Goal: Task Accomplishment & Management: Manage account settings

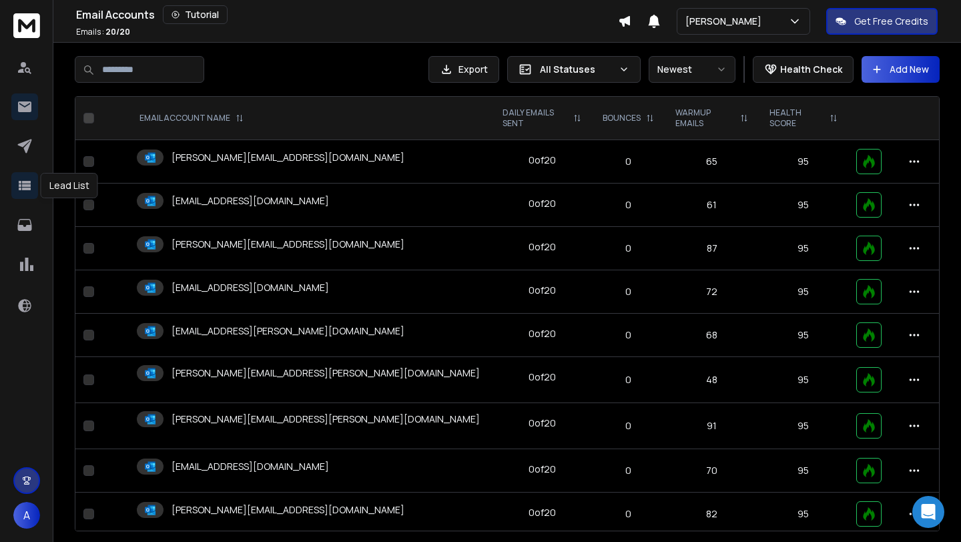
click at [23, 189] on icon at bounding box center [25, 185] width 12 height 9
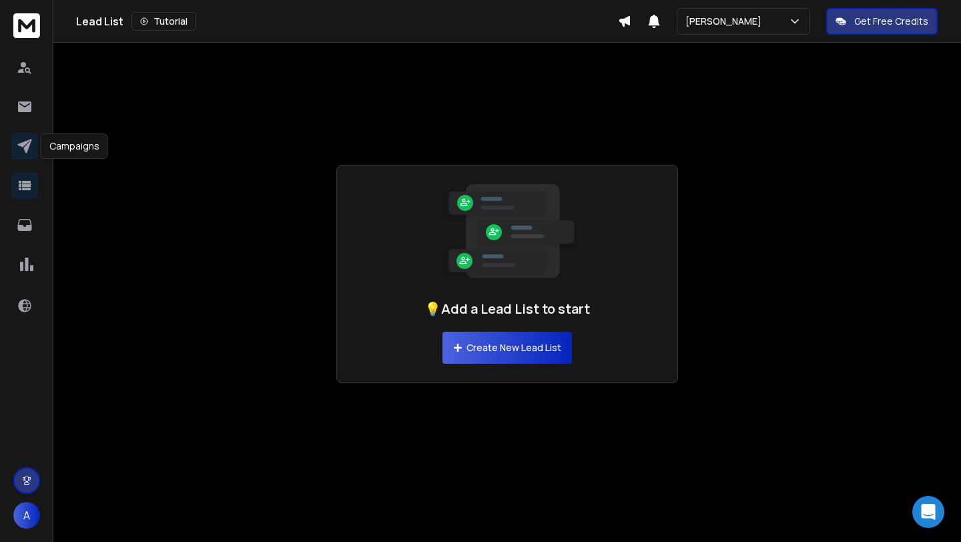
click at [33, 142] on link at bounding box center [24, 146] width 27 height 27
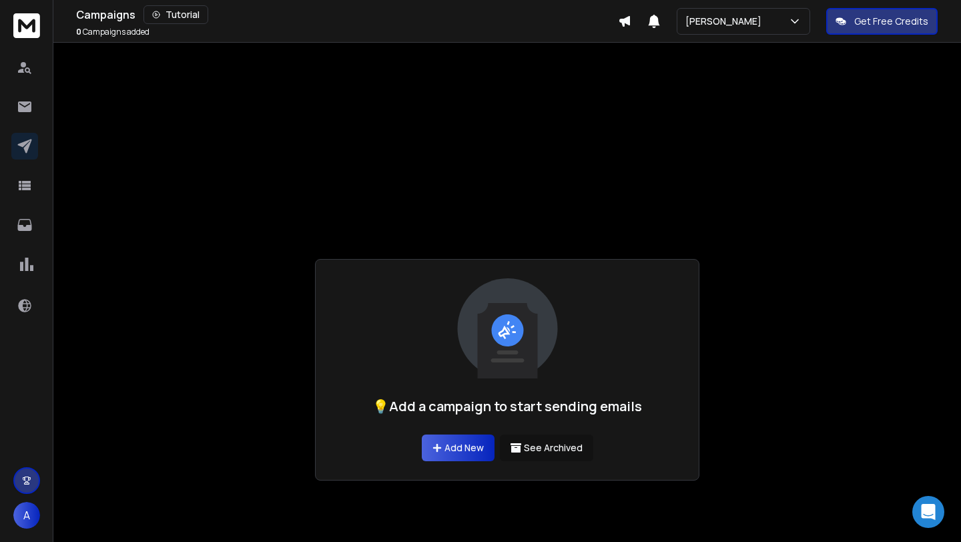
click at [452, 443] on link "Add New" at bounding box center [458, 447] width 73 height 27
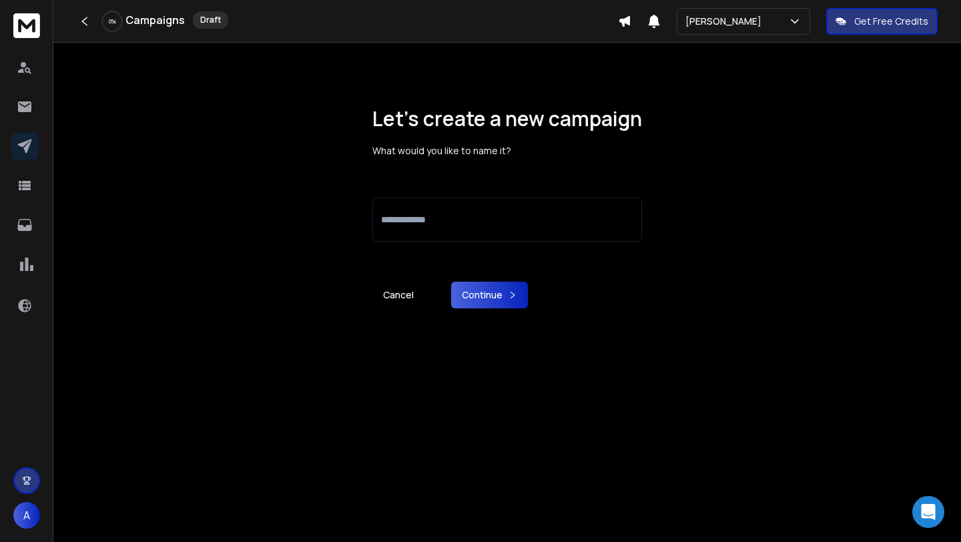
click at [449, 214] on input at bounding box center [507, 220] width 270 height 44
type input "******"
click at [500, 302] on button "Continue" at bounding box center [489, 295] width 77 height 27
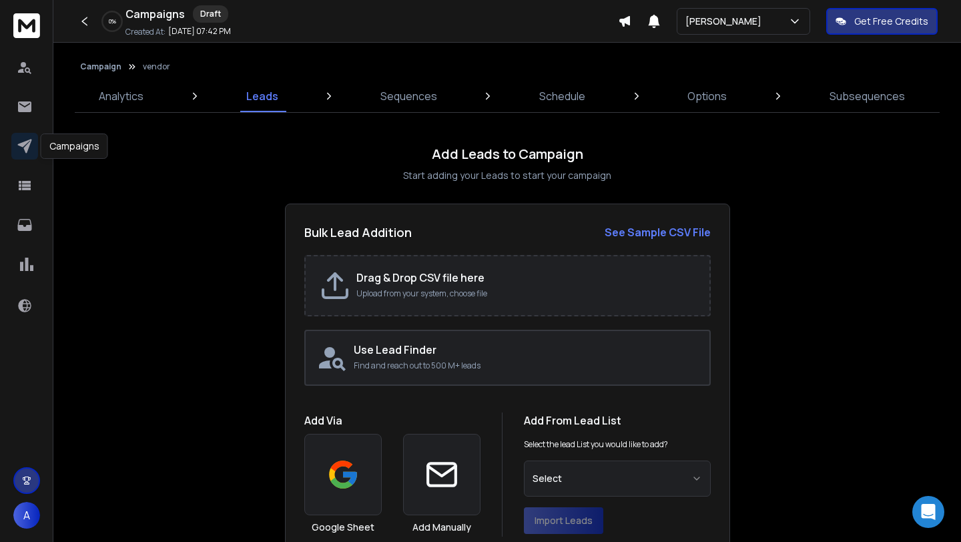
click at [25, 149] on icon at bounding box center [24, 146] width 14 height 14
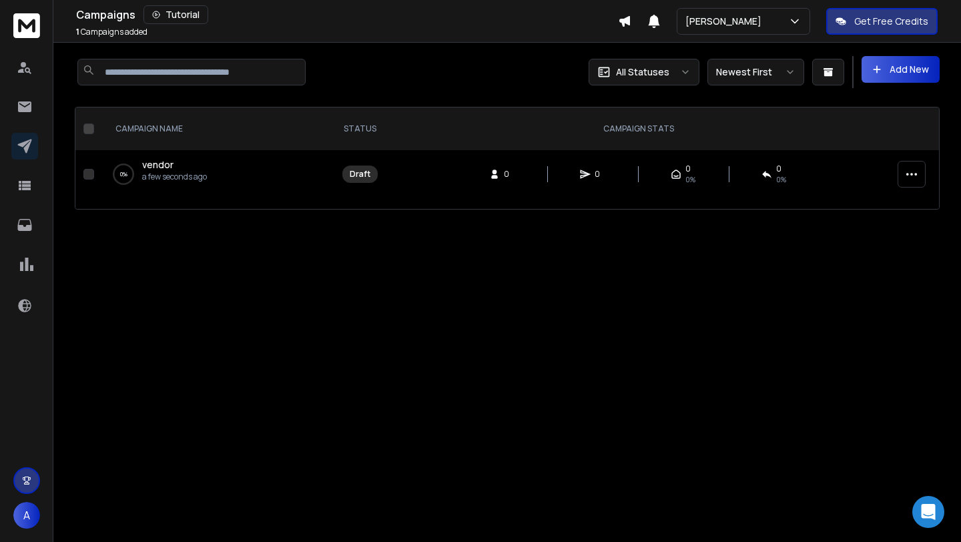
click at [923, 177] on button "button" at bounding box center [912, 174] width 28 height 27
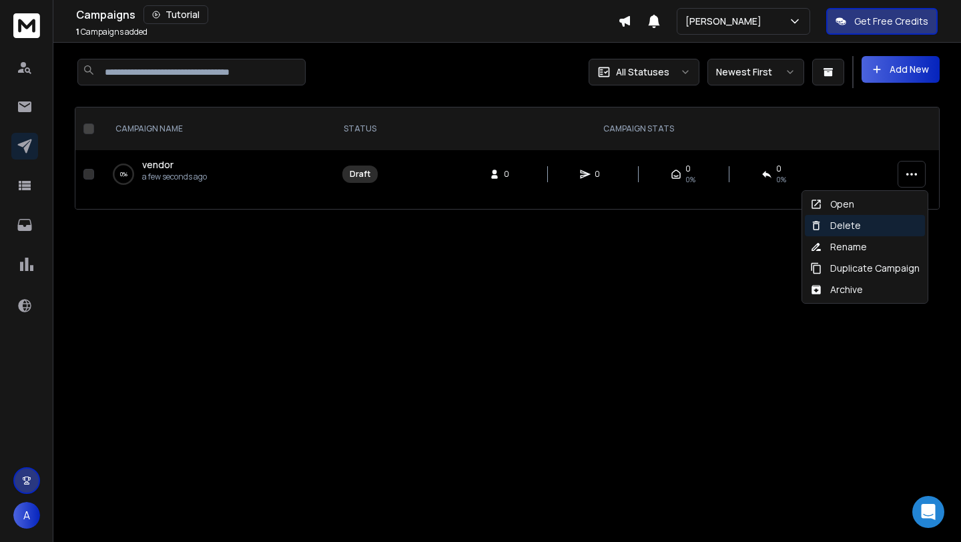
click at [836, 226] on div "Delete" at bounding box center [835, 225] width 51 height 13
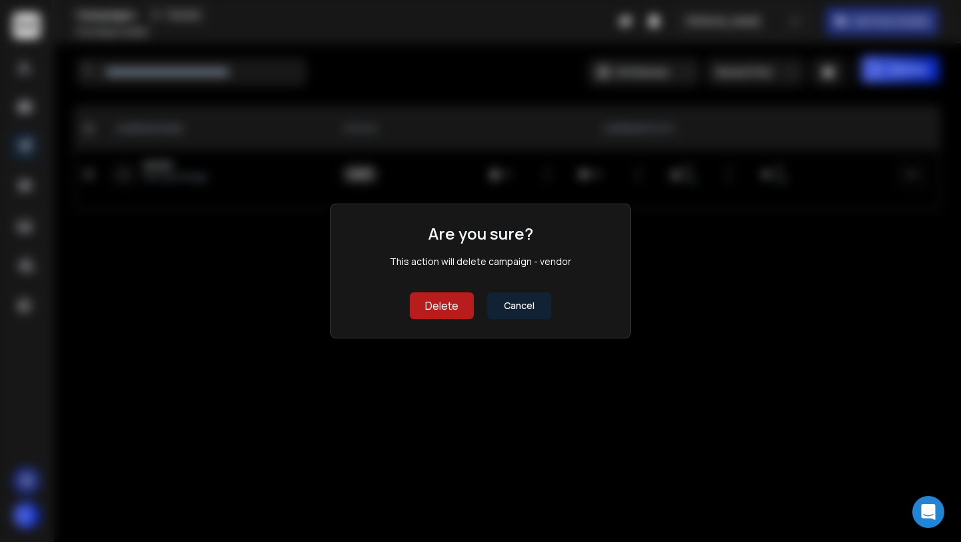
click at [446, 302] on button "Delete" at bounding box center [442, 305] width 64 height 27
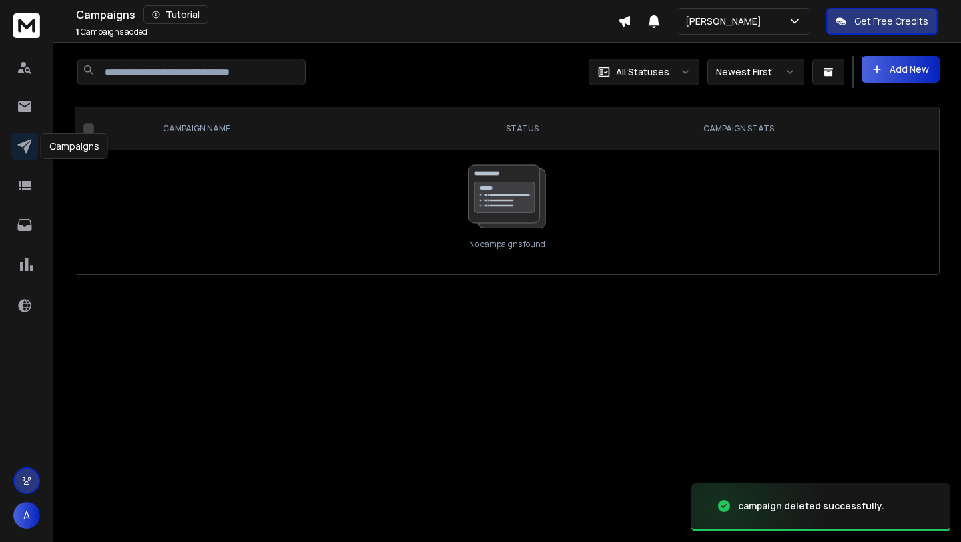
click at [24, 145] on icon at bounding box center [24, 146] width 14 height 14
click at [23, 144] on icon at bounding box center [24, 146] width 14 height 14
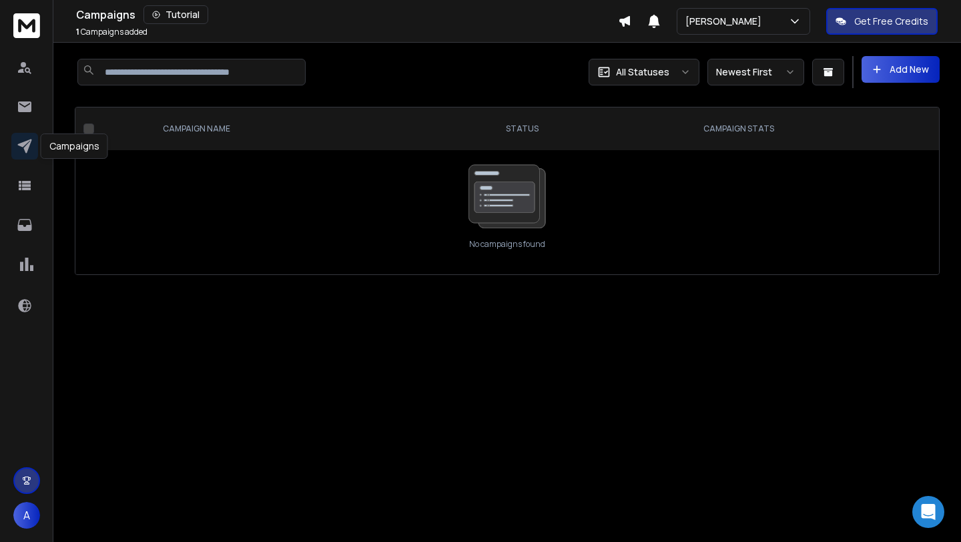
click at [31, 148] on icon at bounding box center [25, 146] width 16 height 16
click at [23, 149] on icon at bounding box center [25, 146] width 16 height 16
click at [15, 155] on link at bounding box center [24, 146] width 27 height 27
click at [12, 133] on link at bounding box center [24, 146] width 27 height 27
click at [33, 151] on link at bounding box center [24, 146] width 27 height 27
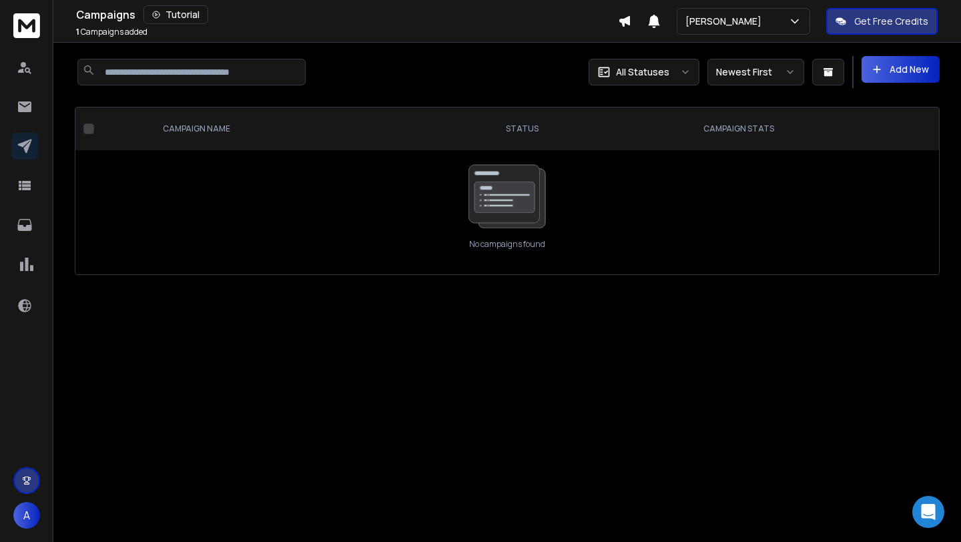
click at [33, 151] on link at bounding box center [24, 146] width 27 height 27
click at [557, 216] on div "No campaigns found" at bounding box center [507, 207] width 862 height 112
click at [18, 511] on span "A" at bounding box center [26, 515] width 27 height 27
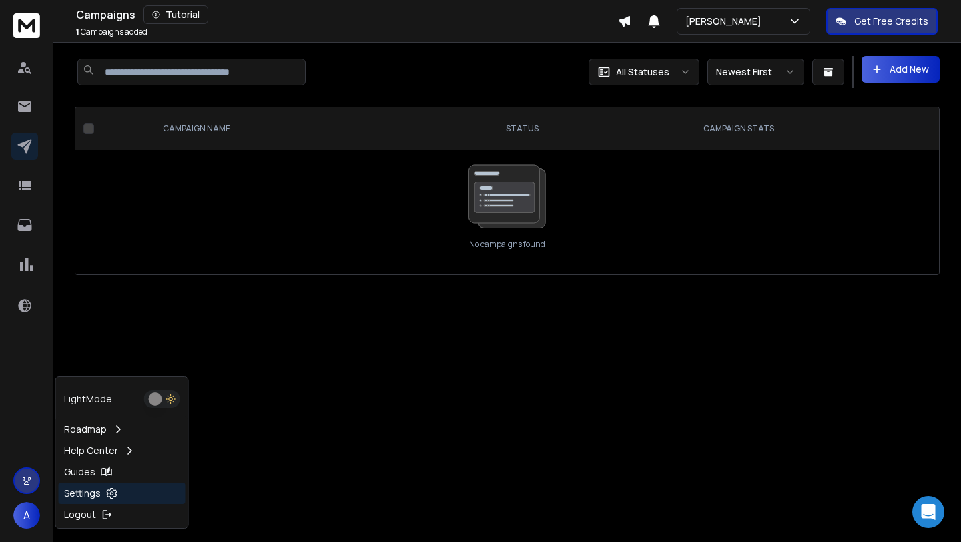
click at [107, 495] on icon at bounding box center [112, 493] width 12 height 12
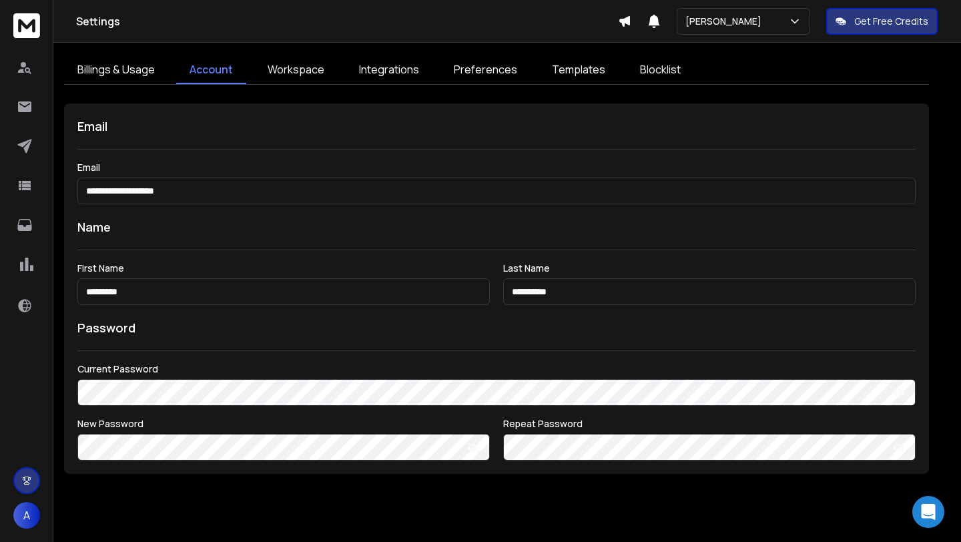
click at [326, 75] on link "Workspace" at bounding box center [295, 70] width 83 height 28
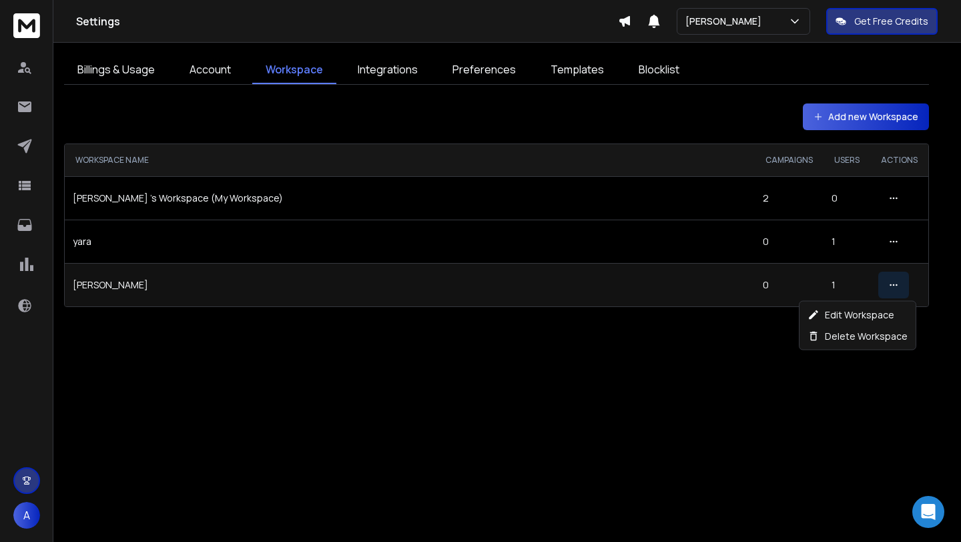
click at [906, 281] on button "button" at bounding box center [893, 285] width 31 height 27
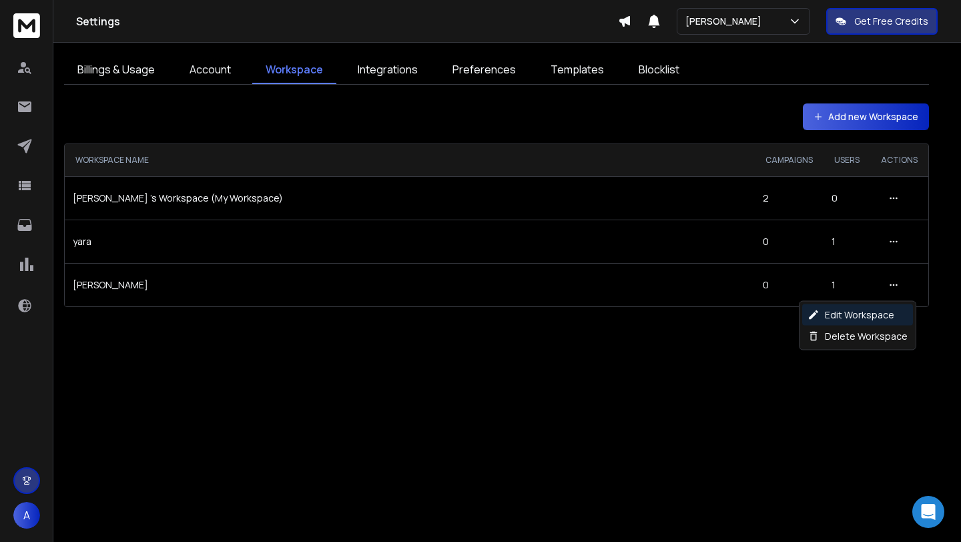
click at [857, 312] on p "Edit Workspace" at bounding box center [859, 314] width 69 height 13
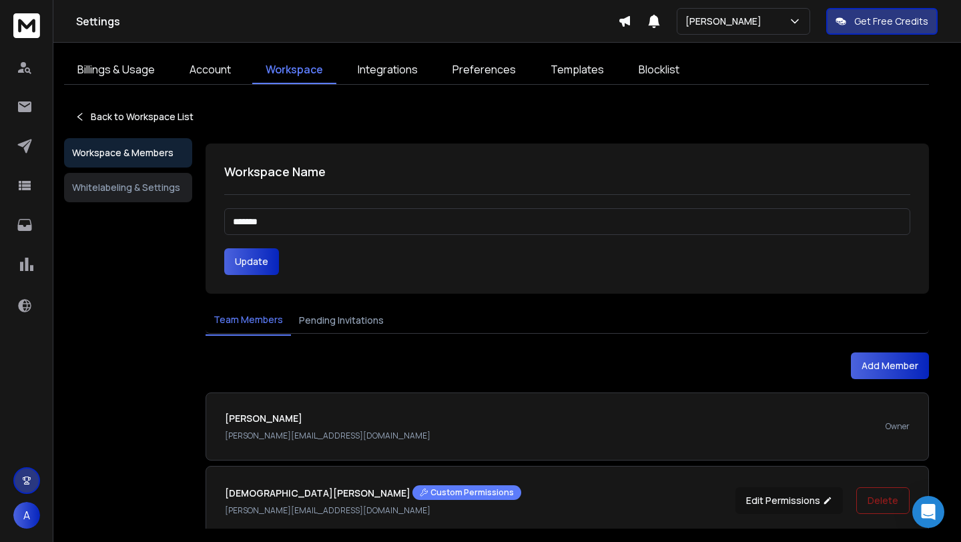
scroll to position [7, 0]
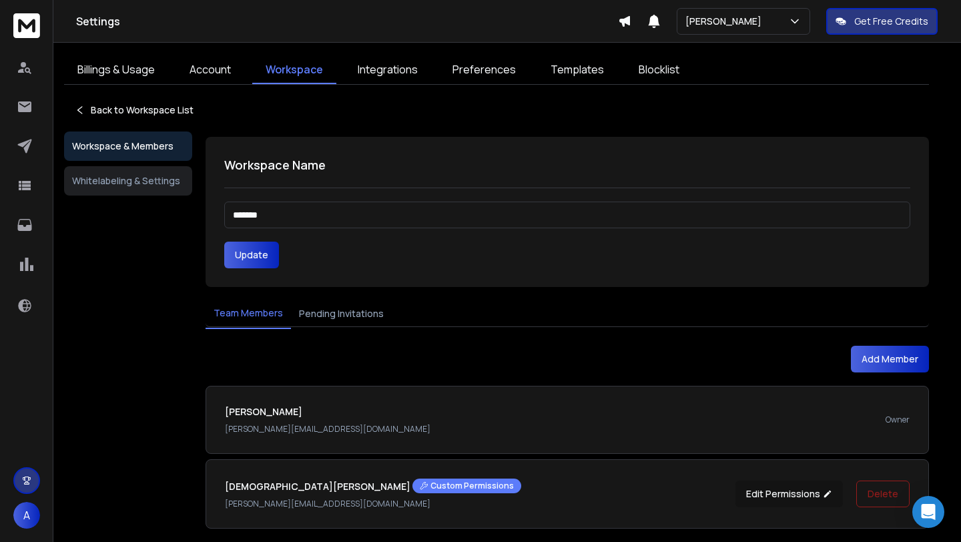
click at [787, 494] on button "Edit Permissions" at bounding box center [788, 493] width 107 height 27
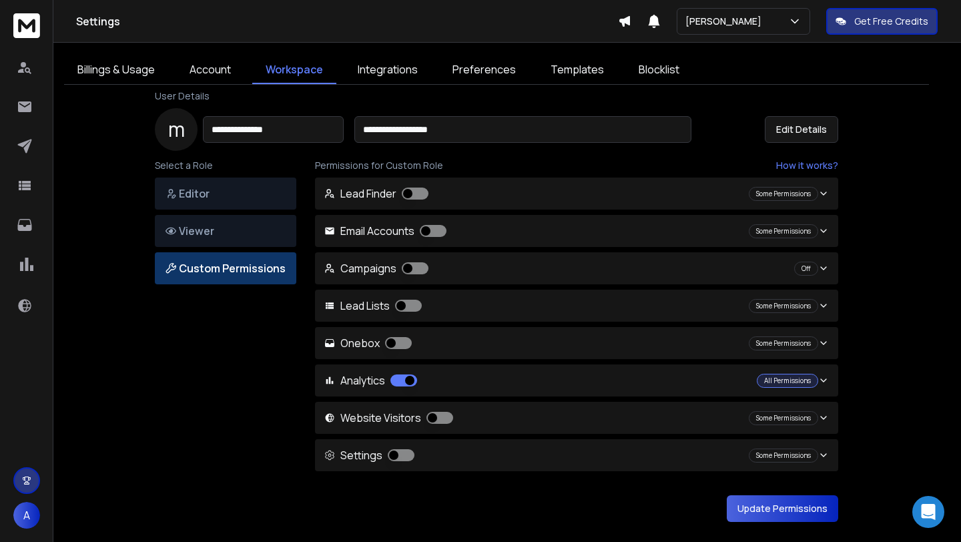
scroll to position [102, 0]
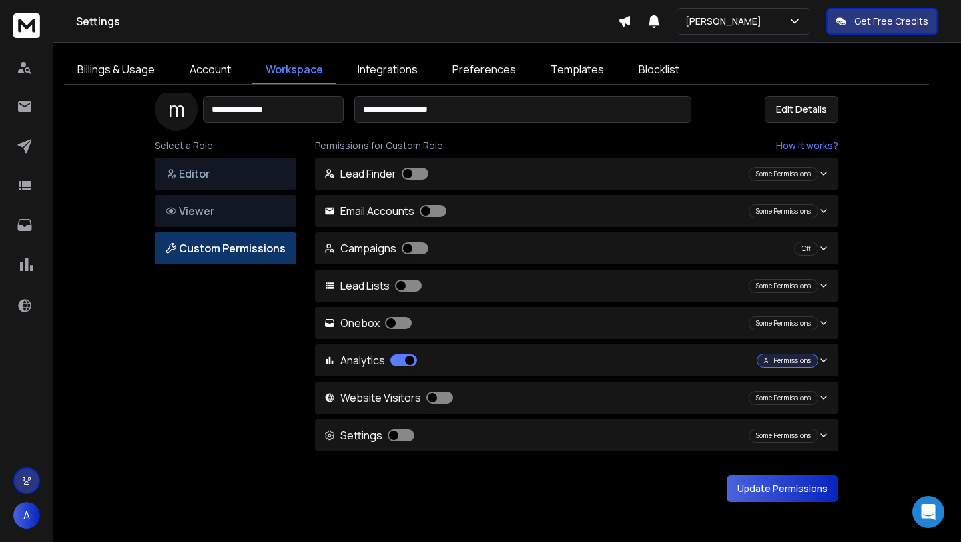
click at [414, 253] on button "button" at bounding box center [415, 248] width 27 height 12
click at [811, 250] on div "All Permissions" at bounding box center [787, 249] width 61 height 14
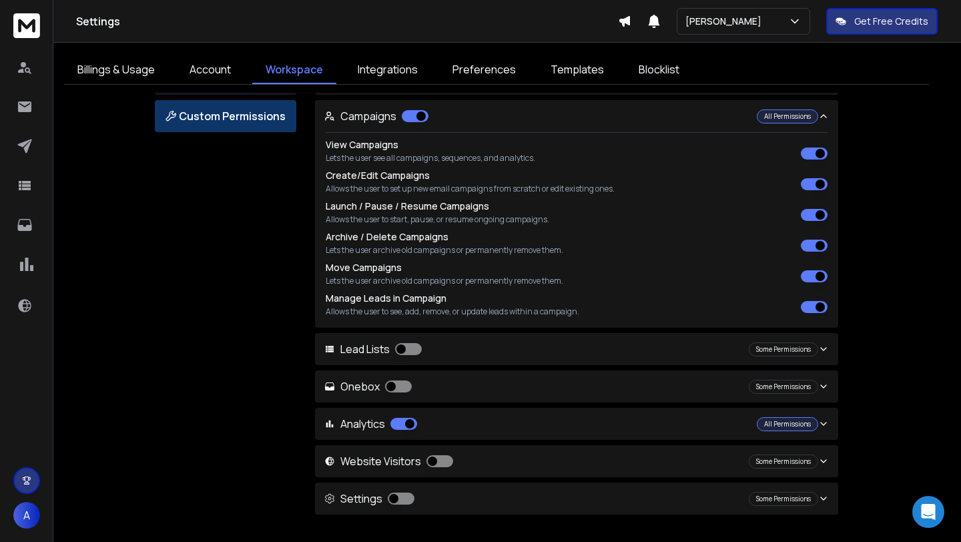
scroll to position [232, 0]
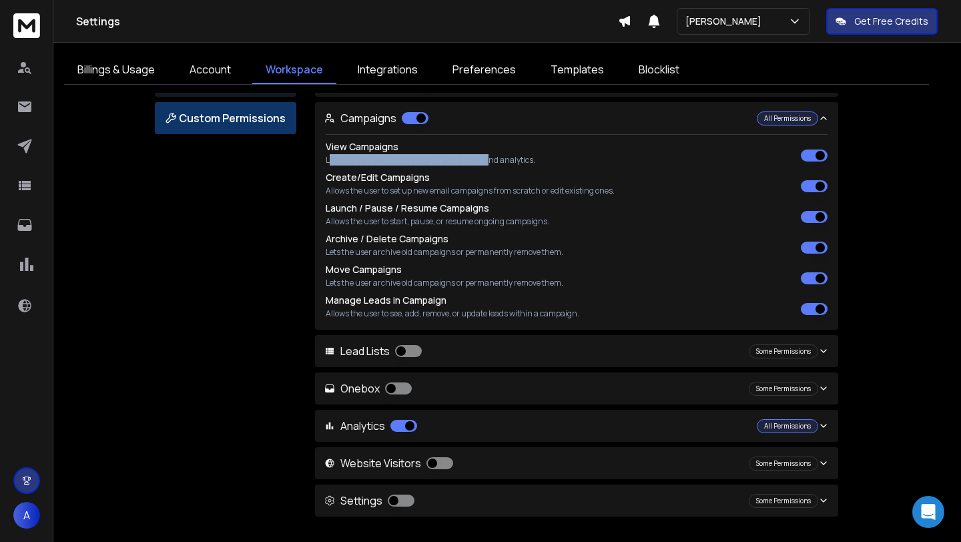
drag, startPoint x: 325, startPoint y: 161, endPoint x: 493, endPoint y: 162, distance: 168.2
click at [493, 162] on p "Lets the user see all campaigns, sequences, and analytics." at bounding box center [431, 160] width 210 height 11
click at [497, 162] on p "Lets the user see all campaigns, sequences, and analytics." at bounding box center [431, 160] width 210 height 11
drag, startPoint x: 362, startPoint y: 250, endPoint x: 427, endPoint y: 250, distance: 64.7
click at [402, 250] on p "Lets the user archive old campaigns or permanently remove them." at bounding box center [445, 252] width 238 height 11
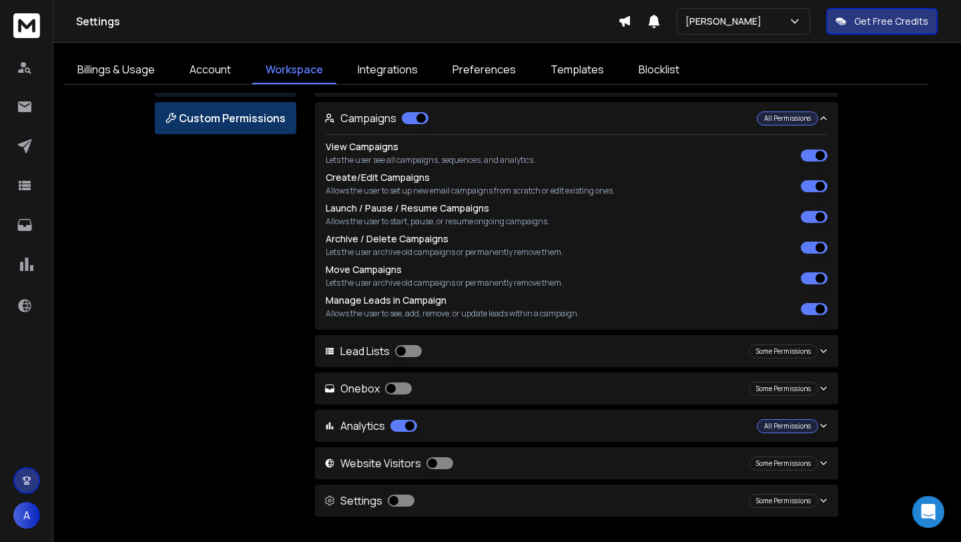
click at [433, 259] on div "View Campaigns Lets the user see all campaigns, sequences, and analytics. Creat…" at bounding box center [576, 232] width 523 height 196
click at [805, 247] on button "Archive / Delete Campaigns" at bounding box center [814, 248] width 27 height 12
click at [805, 284] on div "Move Campaigns Lets the user archive old campaigns or permanently remove them." at bounding box center [577, 275] width 502 height 25
click at [806, 279] on button "Move Campaigns" at bounding box center [814, 278] width 27 height 12
click at [813, 312] on button "Manage Leads in Campaign" at bounding box center [814, 309] width 27 height 12
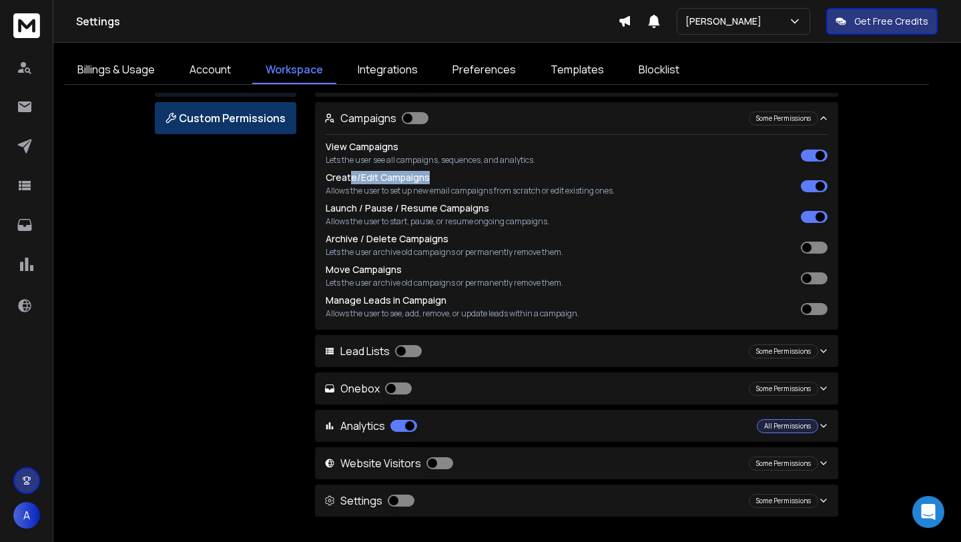
drag, startPoint x: 346, startPoint y: 181, endPoint x: 510, endPoint y: 181, distance: 164.2
click at [509, 181] on div "Create/Edit Campaigns Allows the user to set up new email campaigns from scratc…" at bounding box center [470, 183] width 289 height 25
click at [439, 180] on div "Create/Edit Campaigns Allows the user to set up new email campaigns from scratc…" at bounding box center [470, 183] width 289 height 25
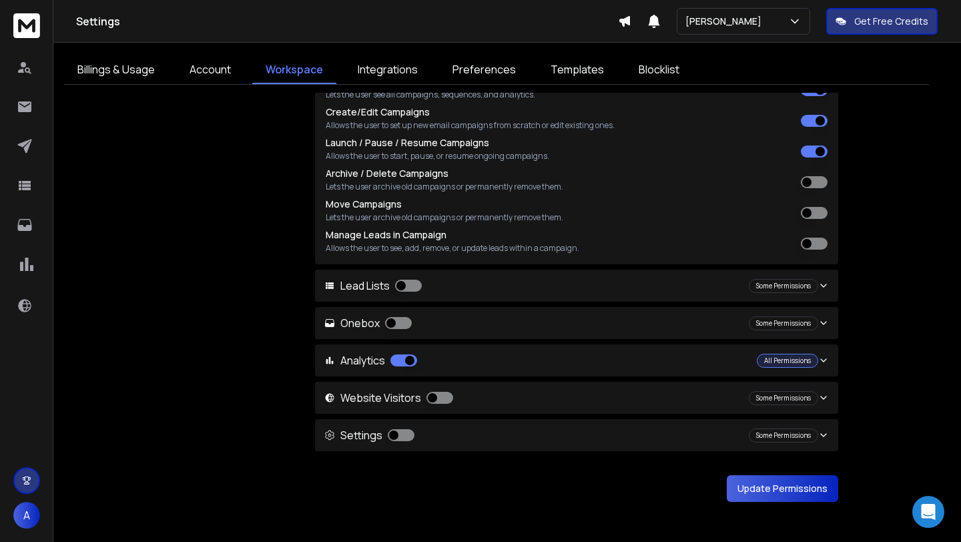
click at [782, 495] on button "Update Permissions" at bounding box center [782, 488] width 111 height 27
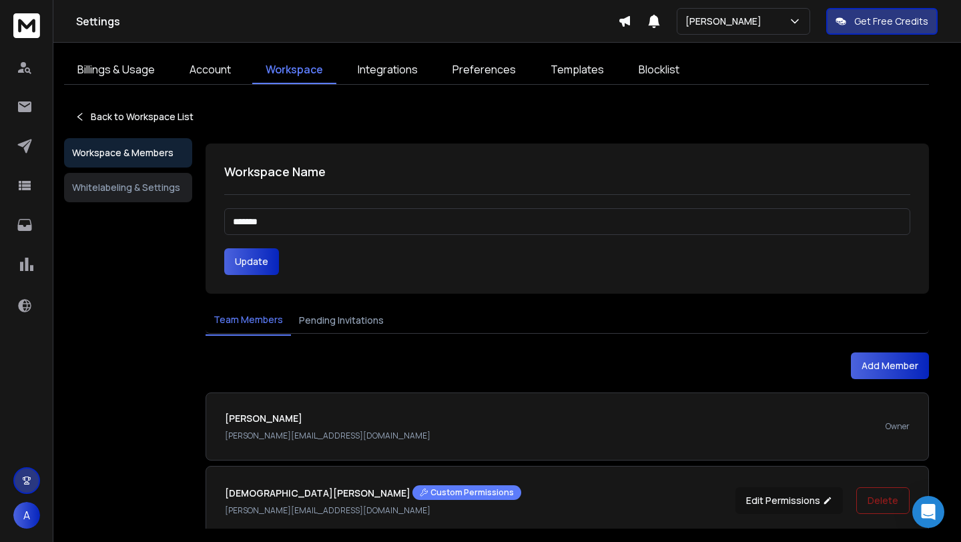
click at [77, 119] on icon at bounding box center [80, 116] width 11 height 11
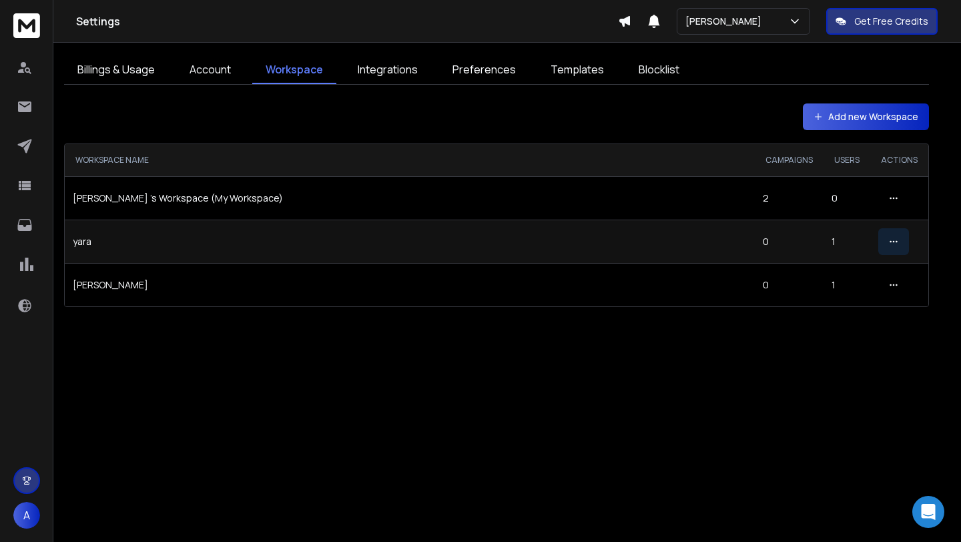
click at [894, 239] on icon "button" at bounding box center [893, 241] width 9 height 9
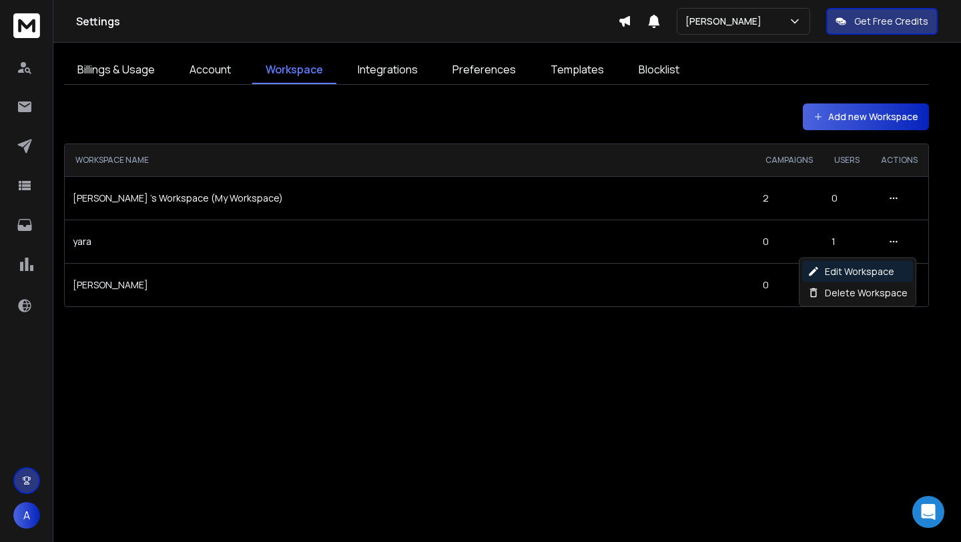
click at [839, 273] on p "Edit Workspace" at bounding box center [859, 271] width 69 height 13
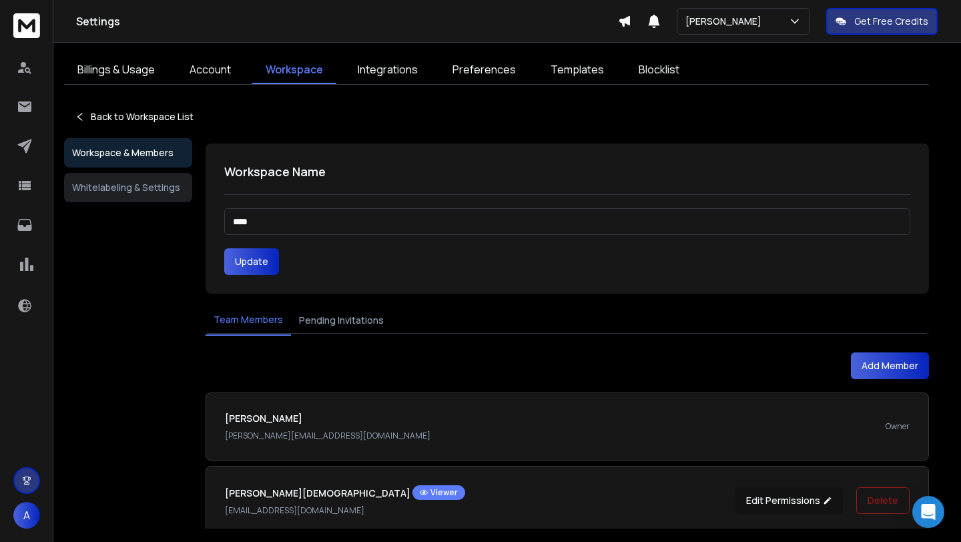
click at [128, 170] on div "Workspace & Members Whitelabeling & Settings" at bounding box center [128, 170] width 128 height 27
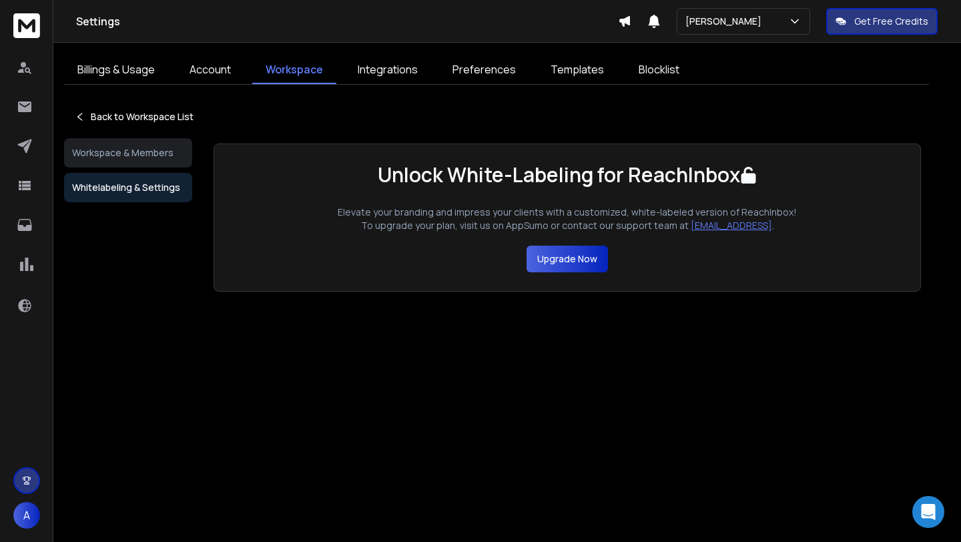
click at [135, 197] on button "Whitelabeling & Settings" at bounding box center [128, 187] width 128 height 29
click at [83, 155] on button "Workspace & Members" at bounding box center [128, 152] width 128 height 29
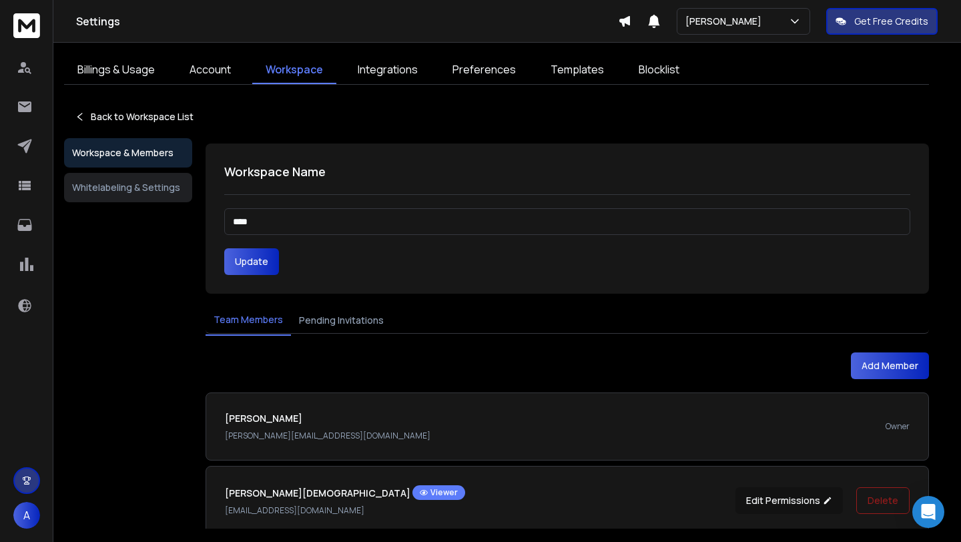
scroll to position [7, 0]
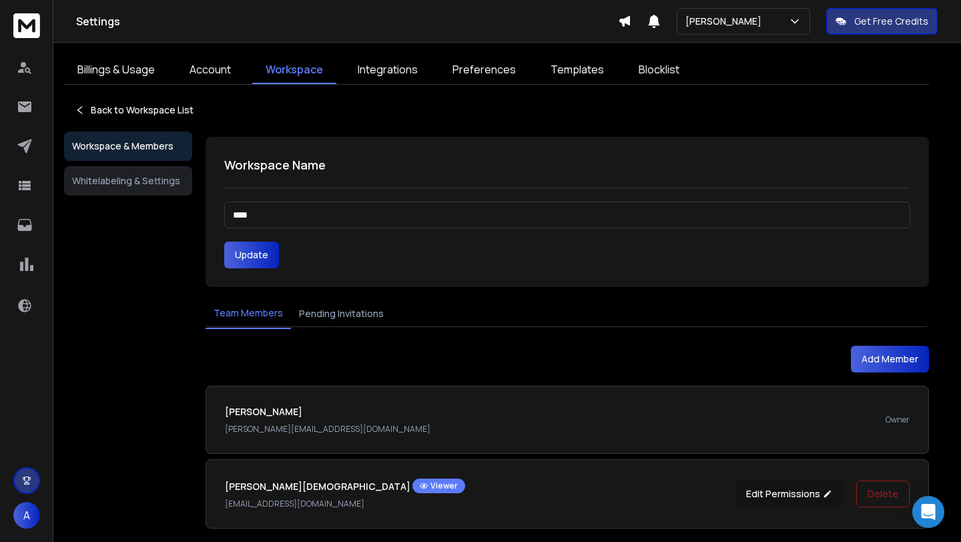
click at [823, 493] on icon at bounding box center [827, 493] width 9 height 9
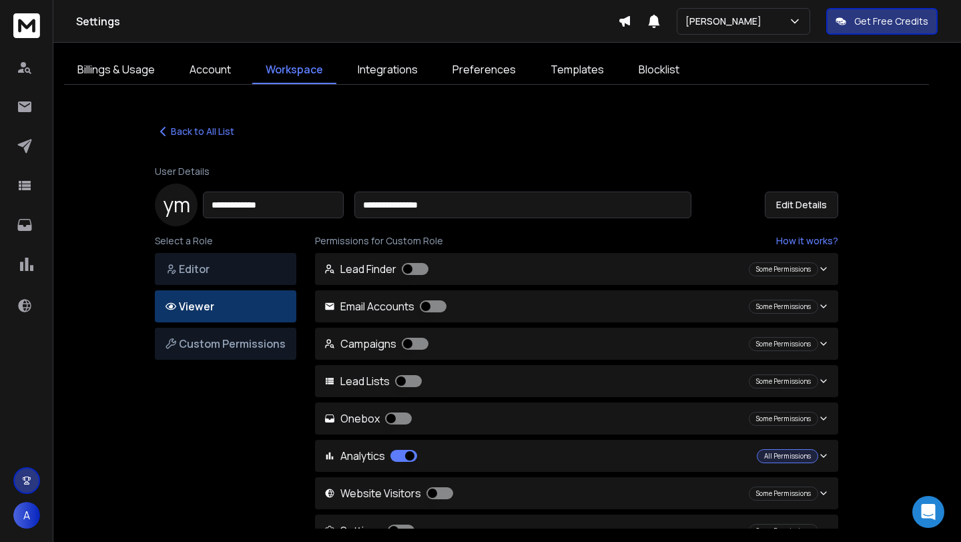
click at [370, 348] on p "Campaigns" at bounding box center [376, 344] width 104 height 16
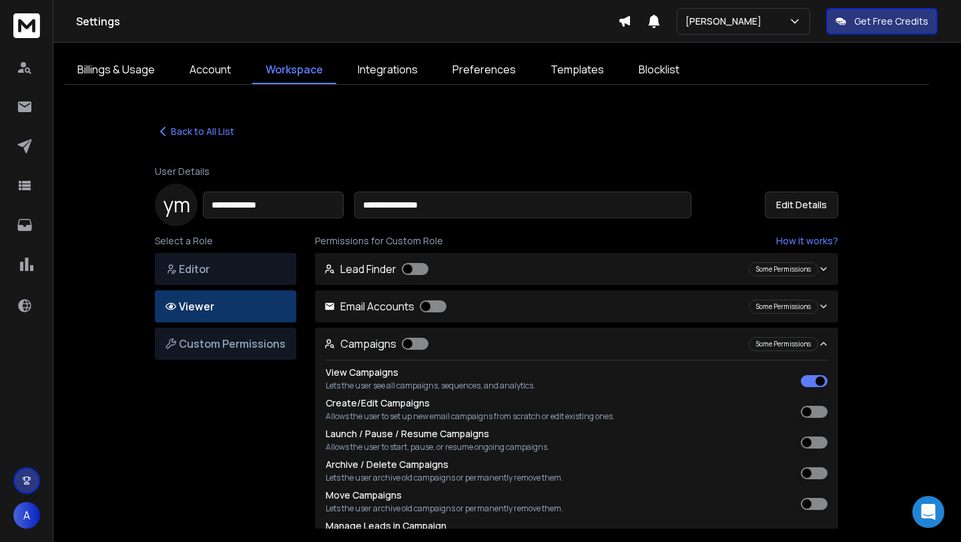
click at [402, 346] on button "button" at bounding box center [415, 344] width 27 height 12
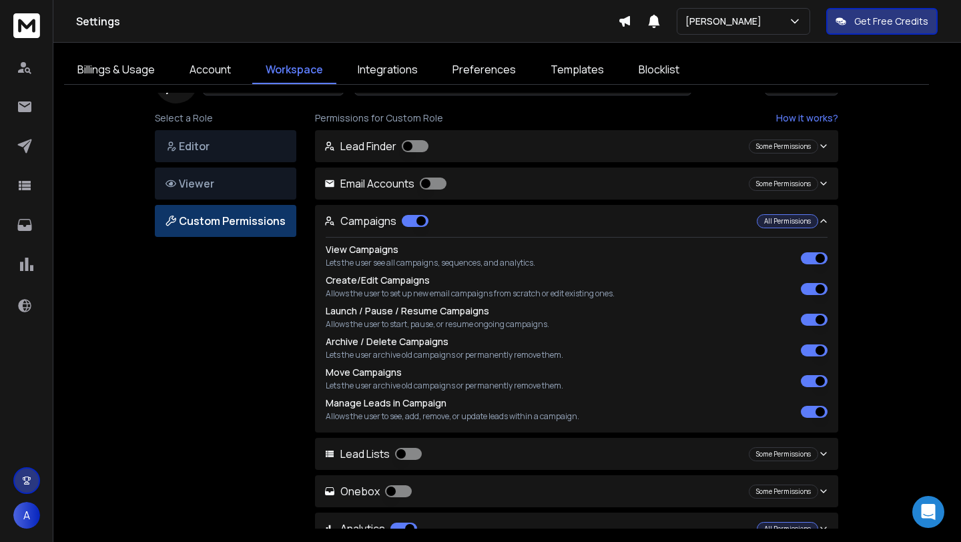
scroll to position [136, 0]
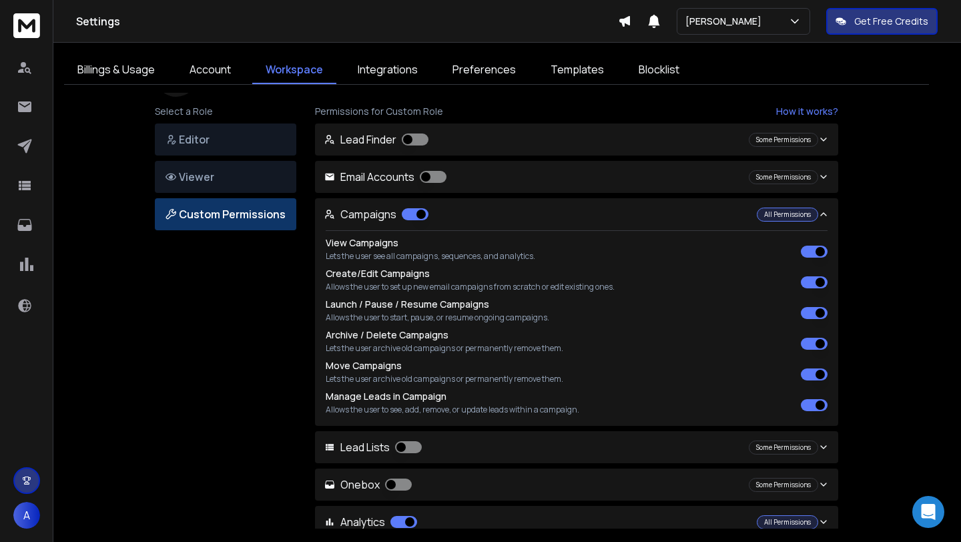
click at [807, 345] on button "Archive / Delete Campaigns" at bounding box center [814, 344] width 27 height 12
click at [818, 375] on button "Move Campaigns" at bounding box center [814, 374] width 27 height 12
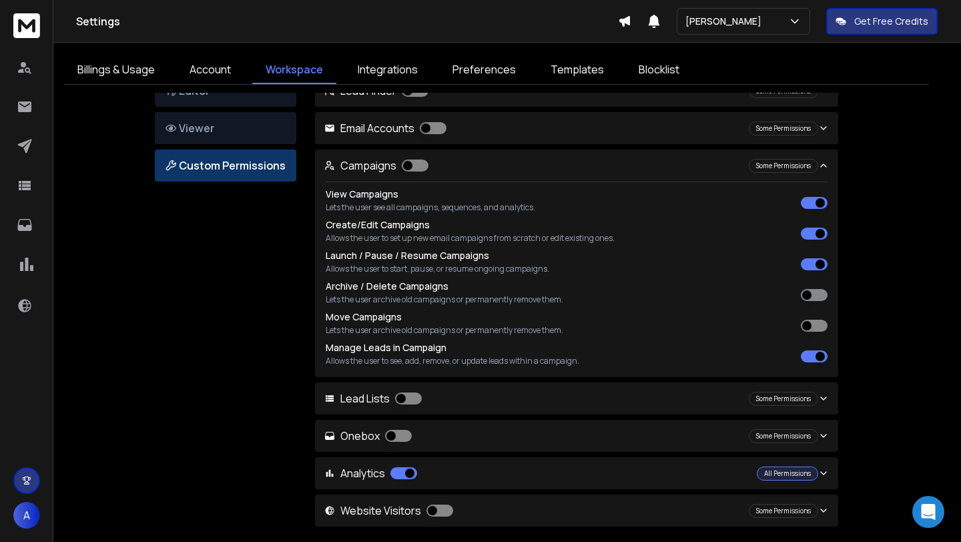
scroll to position [298, 0]
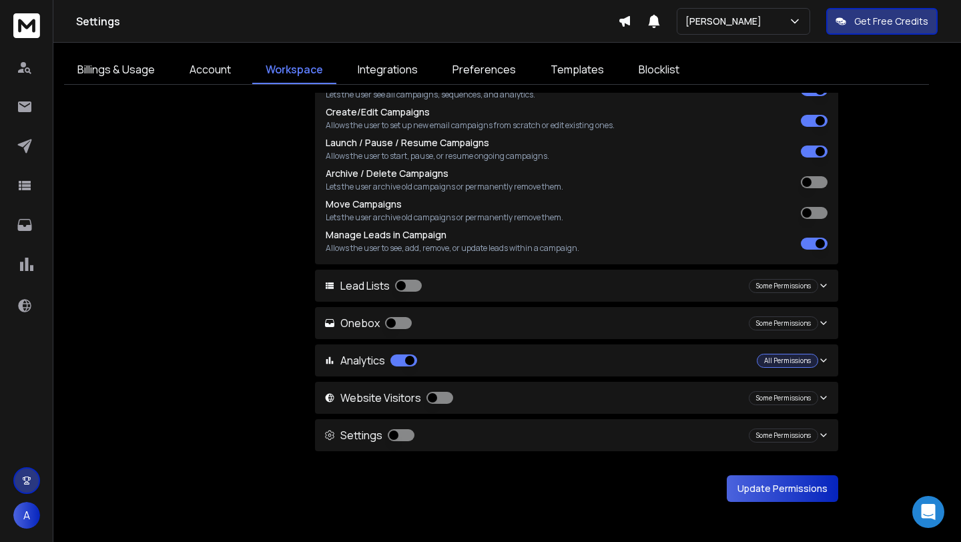
click at [757, 486] on button "Update Permissions" at bounding box center [782, 488] width 111 height 27
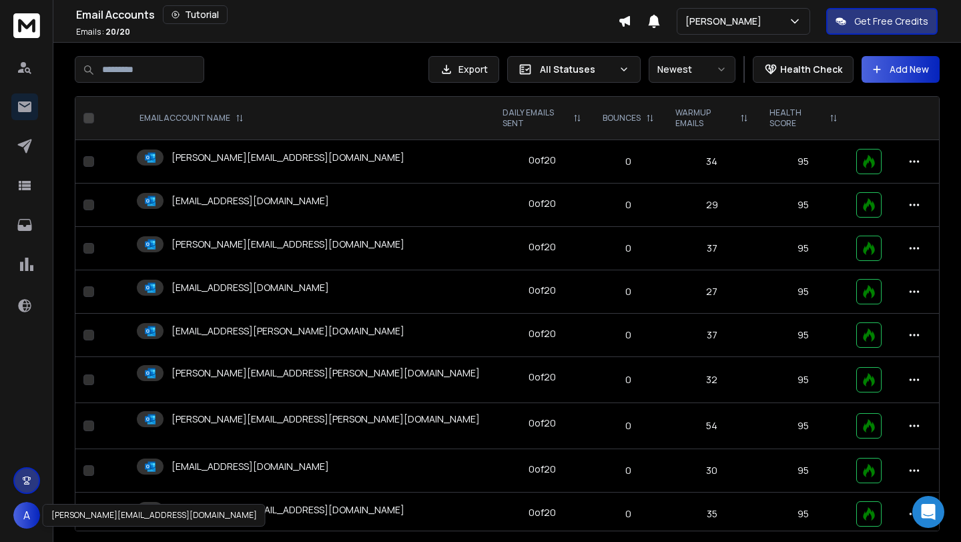
click at [35, 524] on span "A" at bounding box center [26, 515] width 27 height 27
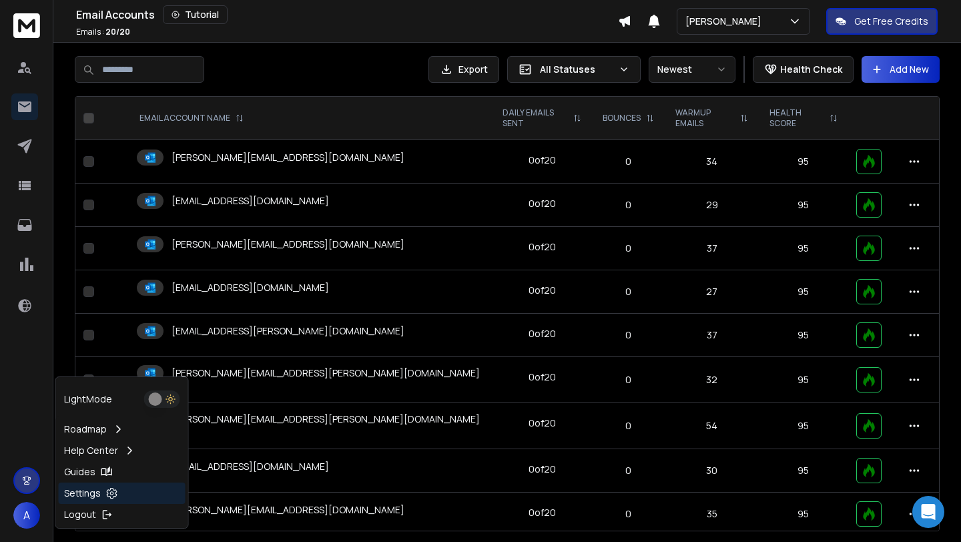
click at [99, 497] on p "Settings" at bounding box center [82, 492] width 37 height 13
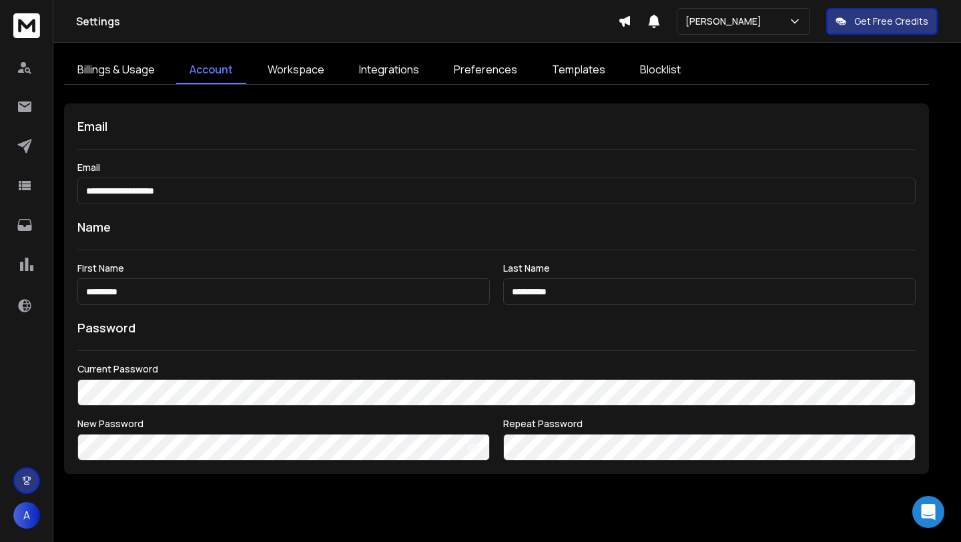
click at [292, 100] on div "**********" at bounding box center [496, 311] width 865 height 436
click at [289, 75] on link "Workspace" at bounding box center [295, 70] width 83 height 28
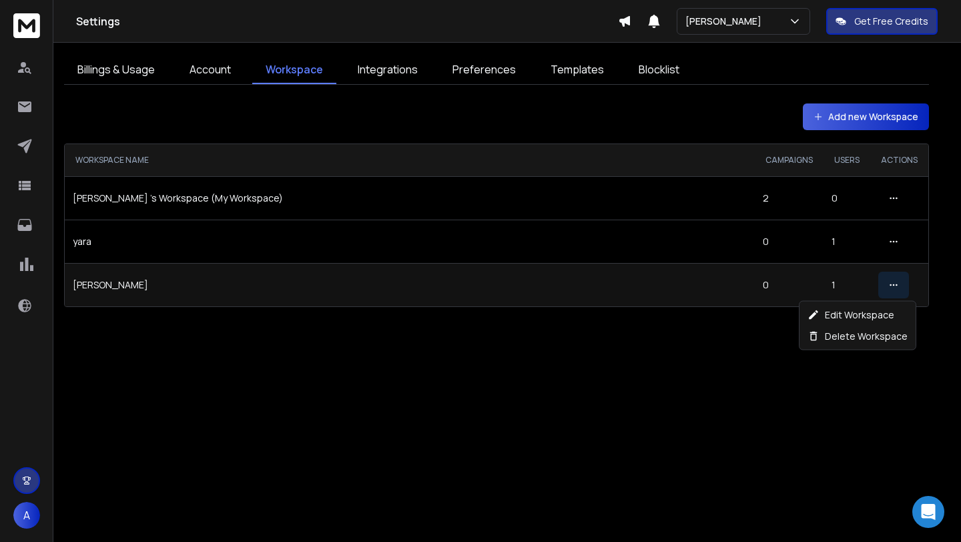
click at [894, 290] on button "button" at bounding box center [893, 285] width 31 height 27
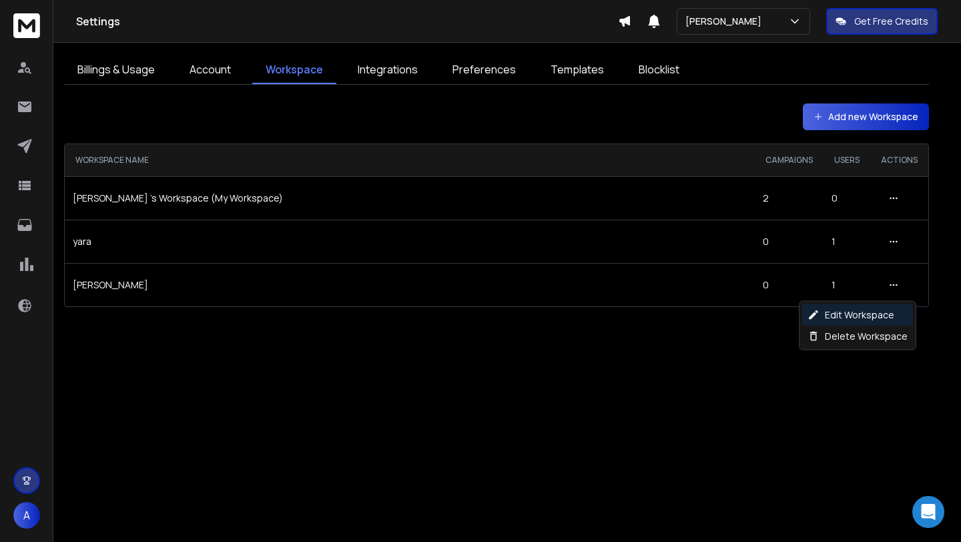
click at [869, 316] on p "Edit Workspace" at bounding box center [859, 314] width 69 height 13
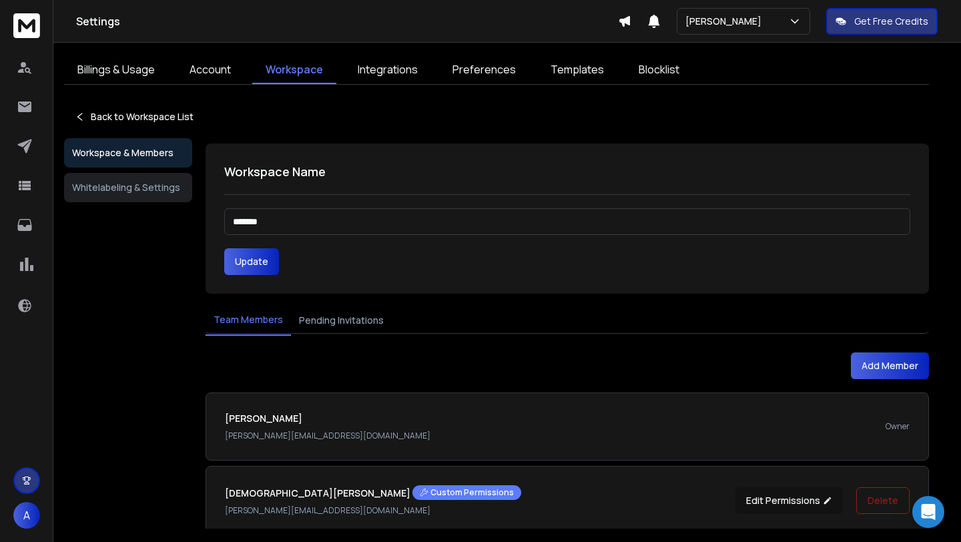
scroll to position [7, 0]
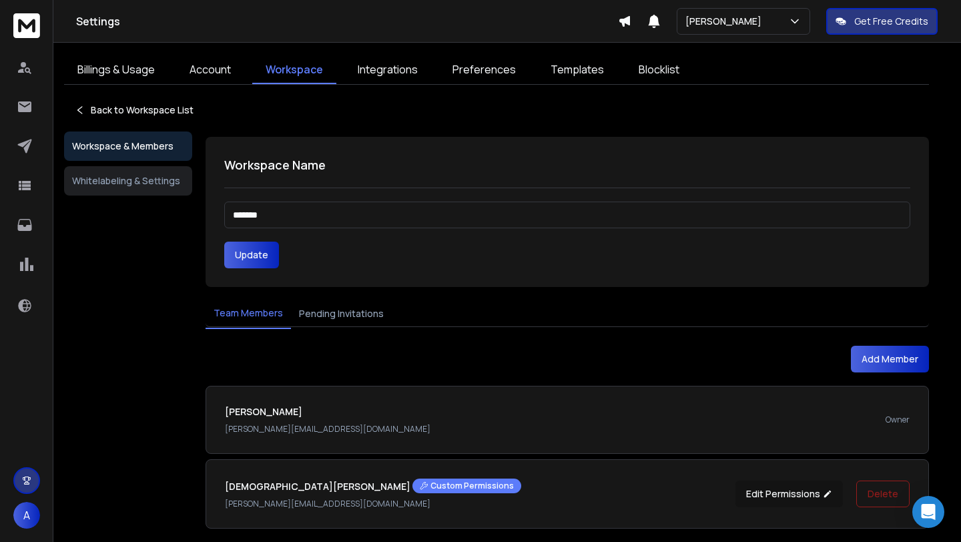
click at [808, 494] on button "Edit Permissions" at bounding box center [788, 493] width 107 height 27
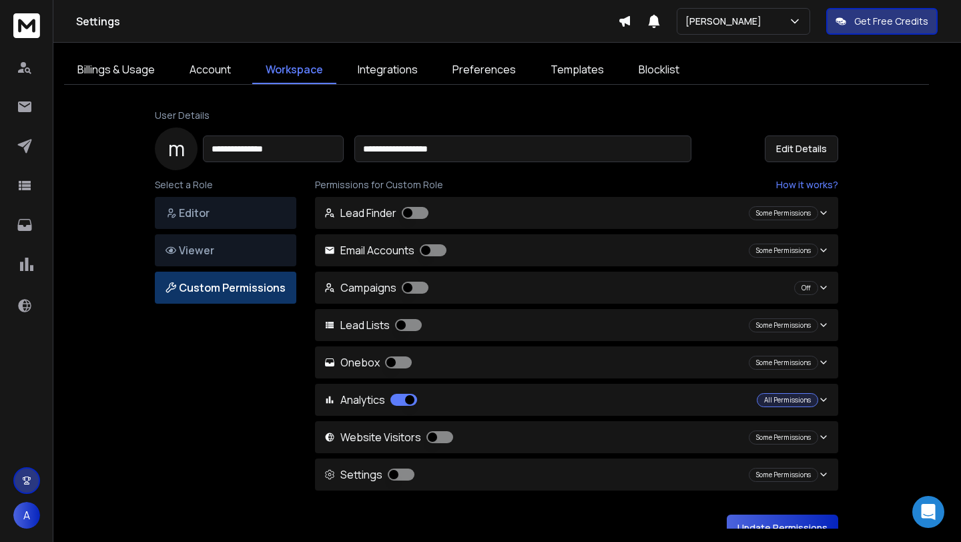
scroll to position [65, 0]
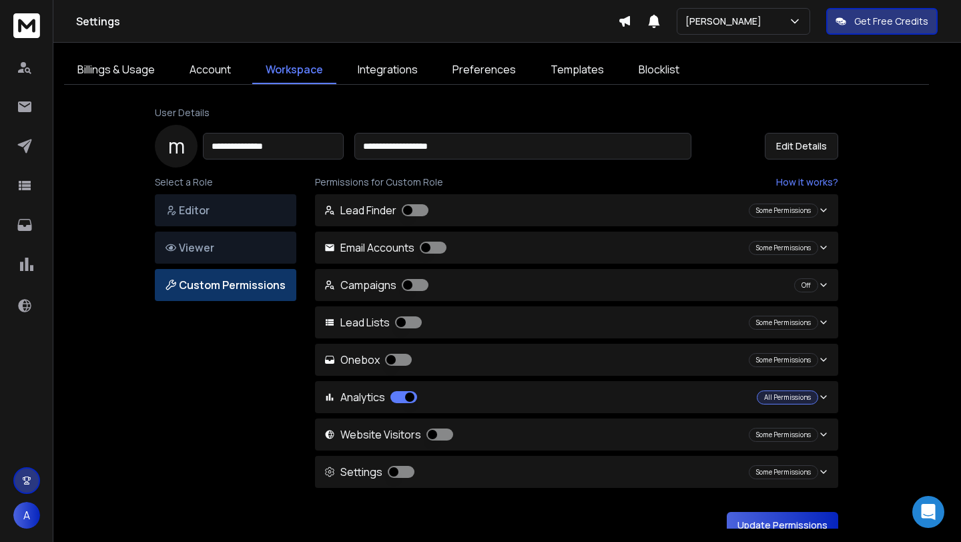
click at [406, 286] on button "button" at bounding box center [415, 285] width 27 height 12
click at [507, 279] on div "Campaigns All Permissions" at bounding box center [571, 285] width 494 height 16
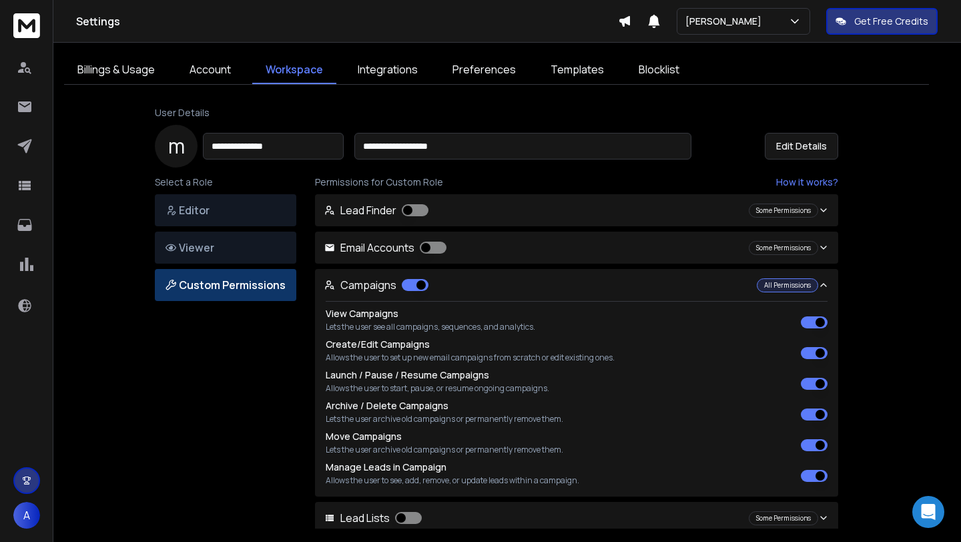
click at [813, 412] on button "Archive / Delete Campaigns" at bounding box center [814, 414] width 27 height 12
click at [807, 447] on button "Move Campaigns" at bounding box center [814, 445] width 27 height 12
drag, startPoint x: 817, startPoint y: 476, endPoint x: 894, endPoint y: 439, distance: 85.4
click at [894, 439] on section "**********" at bounding box center [496, 245] width 865 height 414
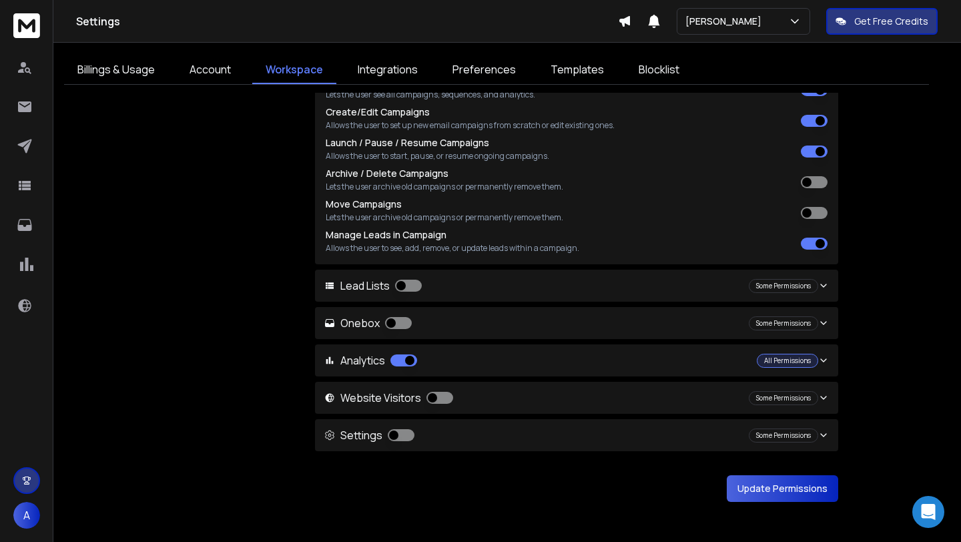
click at [782, 488] on button "Update Permissions" at bounding box center [782, 488] width 111 height 27
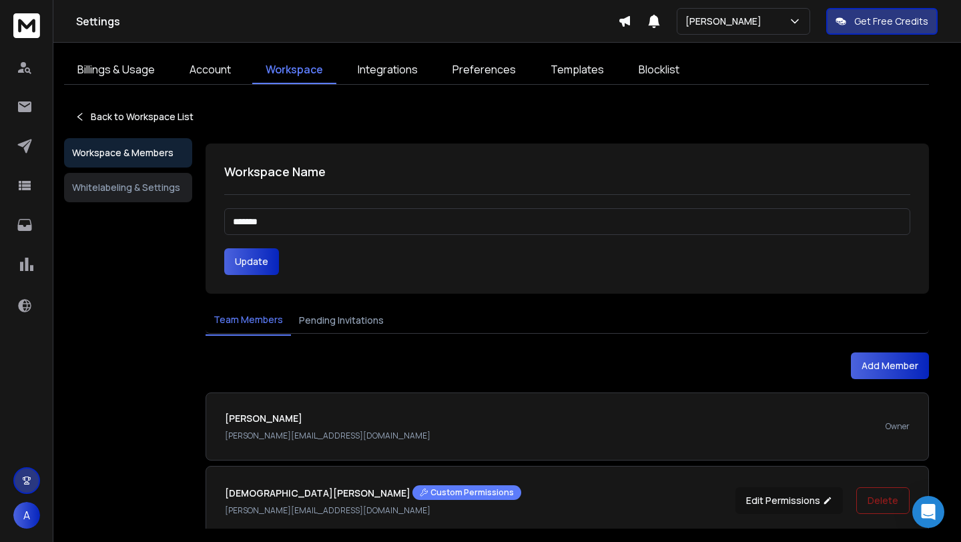
click at [129, 180] on button "Whitelabeling & Settings" at bounding box center [128, 187] width 128 height 29
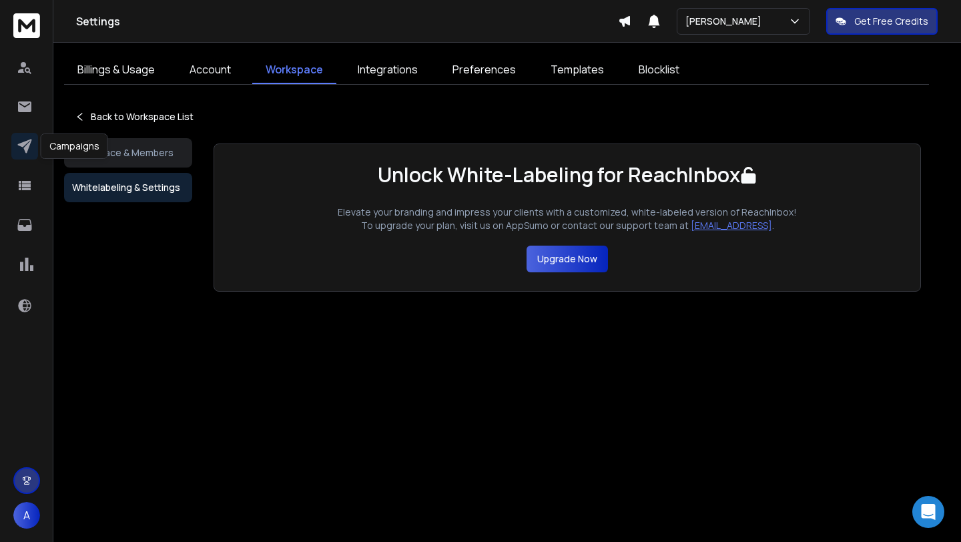
click at [21, 141] on icon at bounding box center [25, 146] width 16 height 16
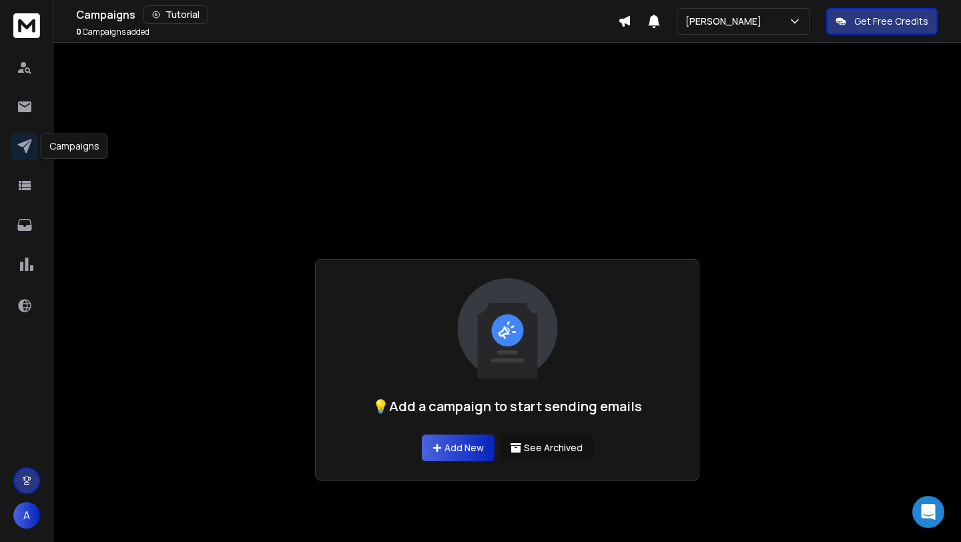
click at [25, 151] on icon at bounding box center [24, 146] width 14 height 14
click at [15, 216] on link at bounding box center [24, 225] width 27 height 27
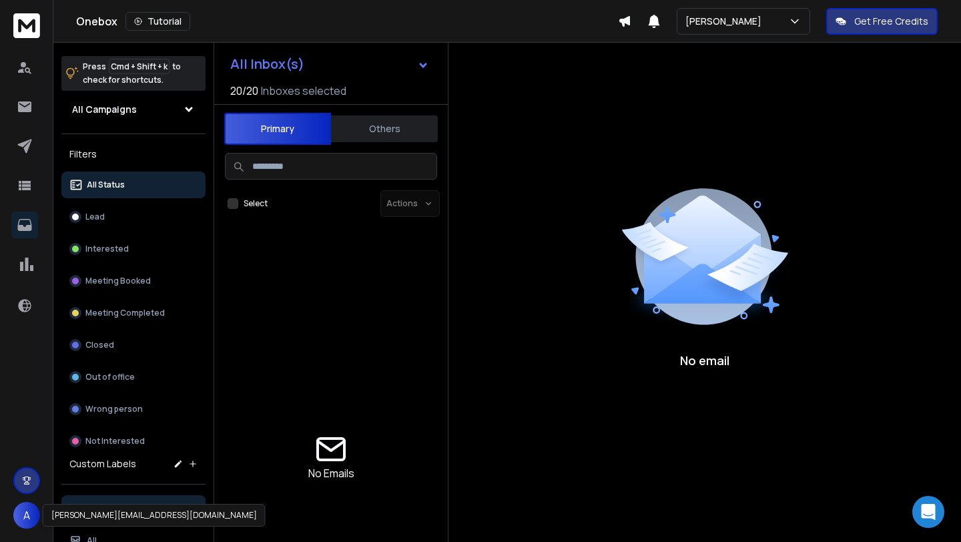
click at [25, 509] on span "A" at bounding box center [26, 515] width 27 height 27
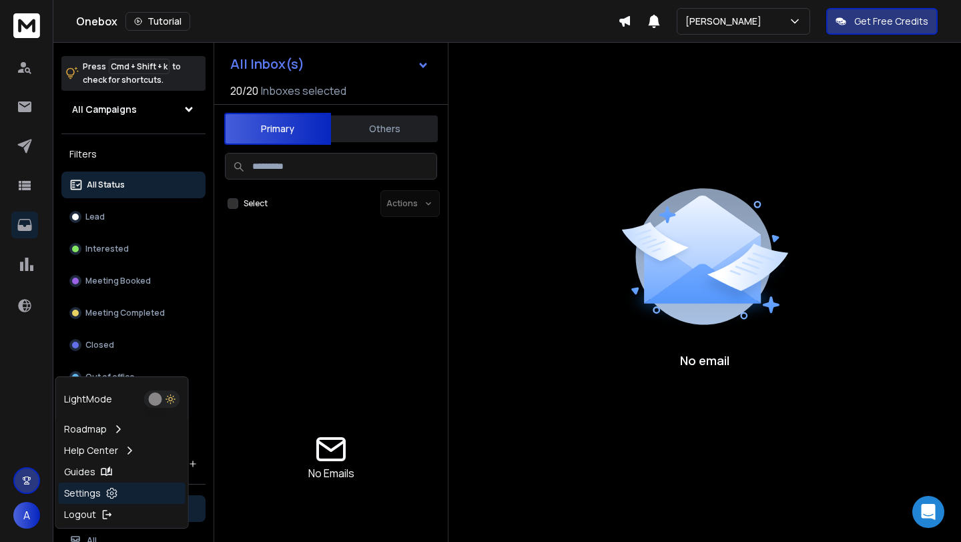
click at [102, 491] on div "Settings" at bounding box center [122, 492] width 127 height 21
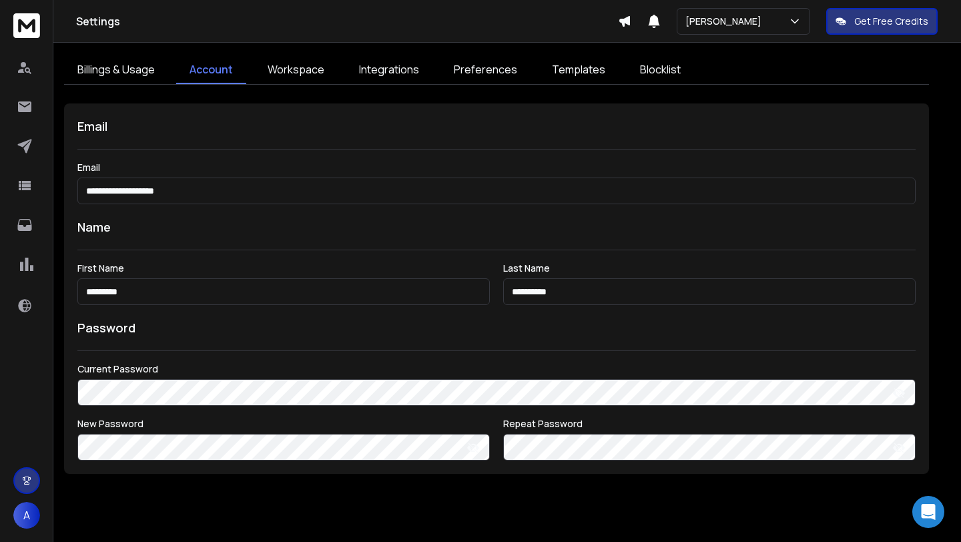
click at [312, 65] on link "Workspace" at bounding box center [295, 70] width 83 height 28
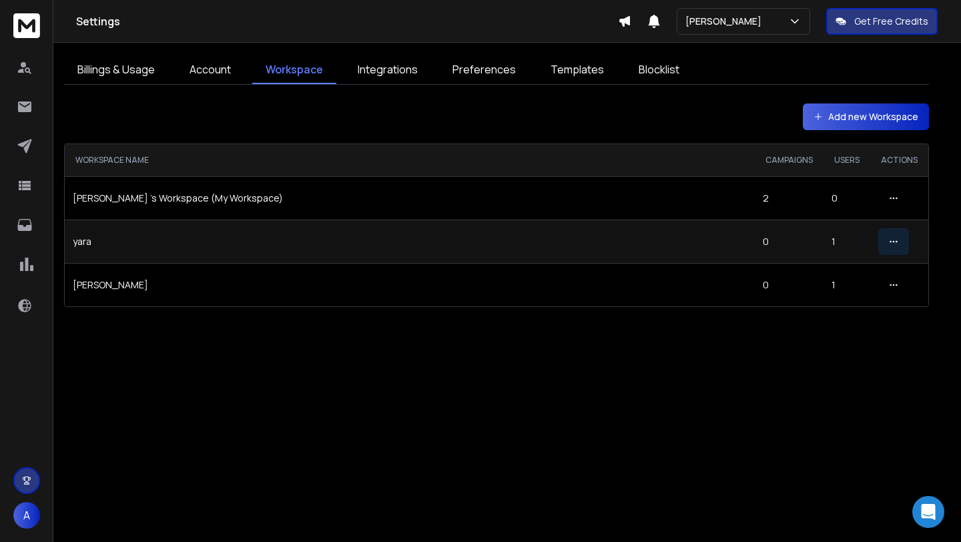
click at [896, 250] on button "button" at bounding box center [893, 241] width 31 height 27
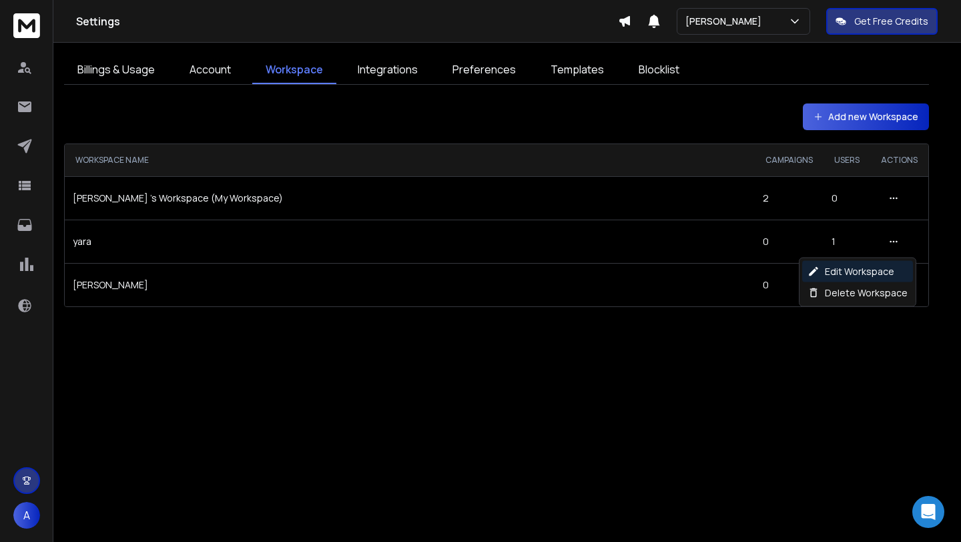
click at [878, 268] on p "Edit Workspace" at bounding box center [859, 271] width 69 height 13
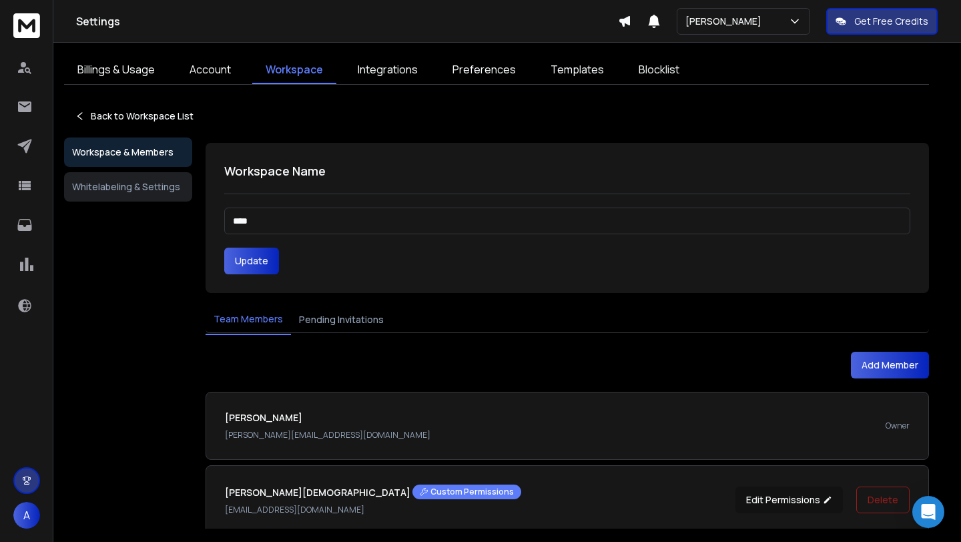
scroll to position [7, 0]
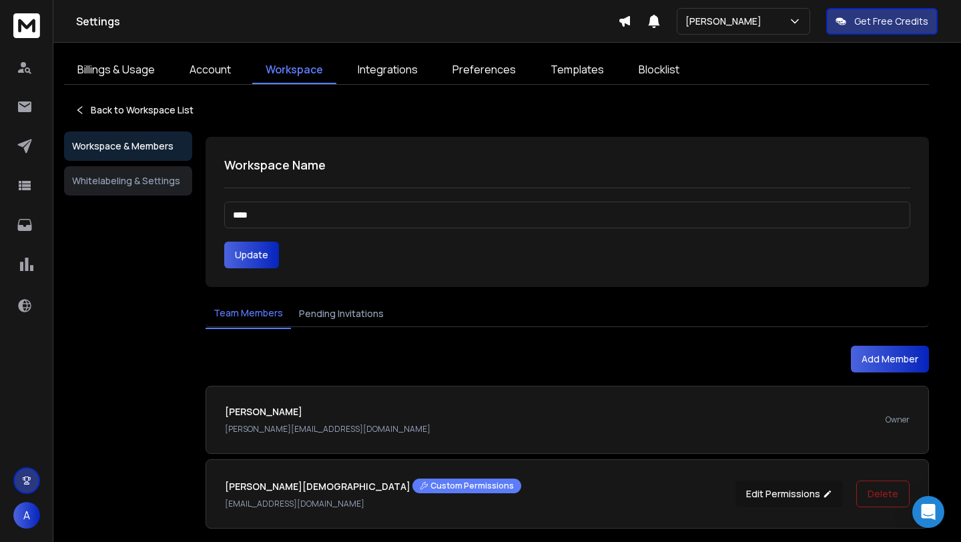
click at [800, 495] on button "Edit Permissions" at bounding box center [788, 493] width 107 height 27
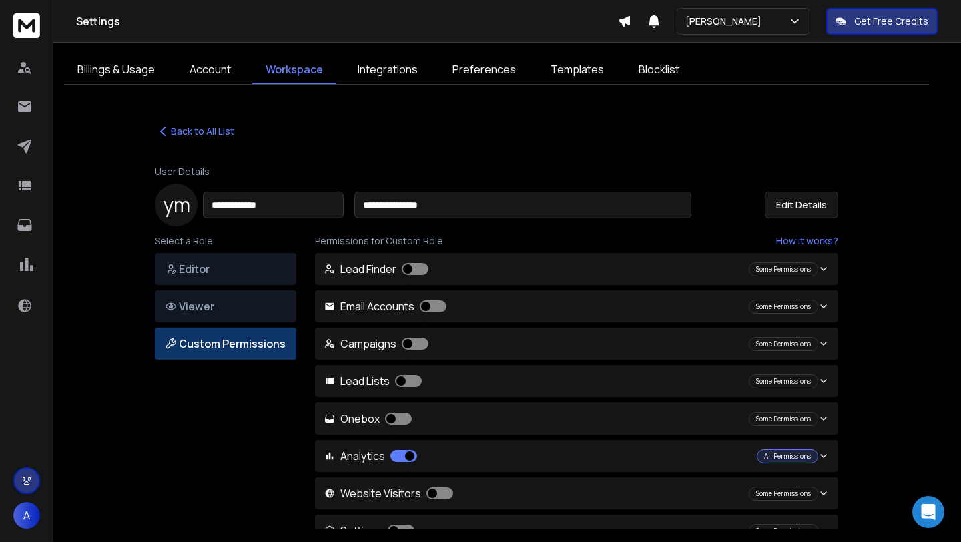
click at [414, 346] on button "button" at bounding box center [415, 344] width 27 height 12
click at [524, 343] on div "Campaigns All Permissions" at bounding box center [571, 344] width 494 height 16
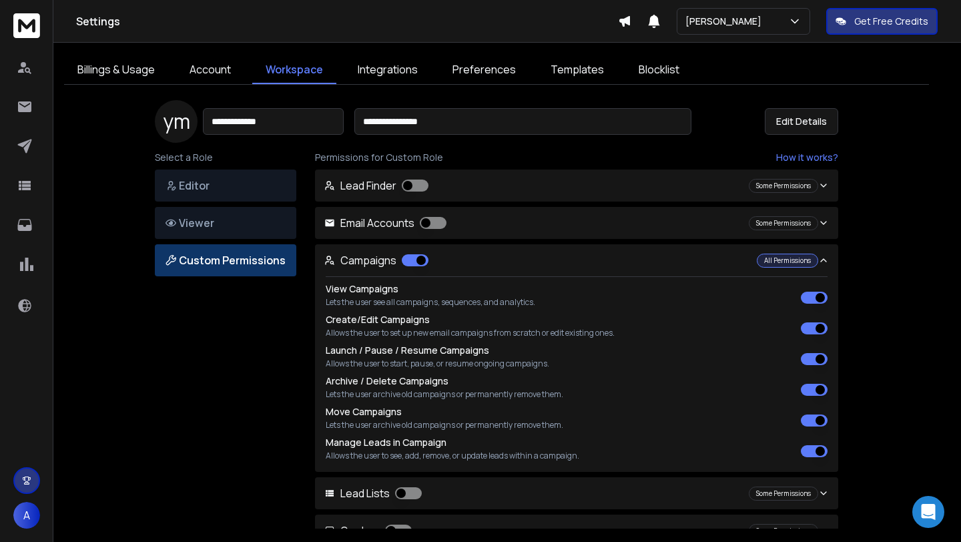
scroll to position [91, 0]
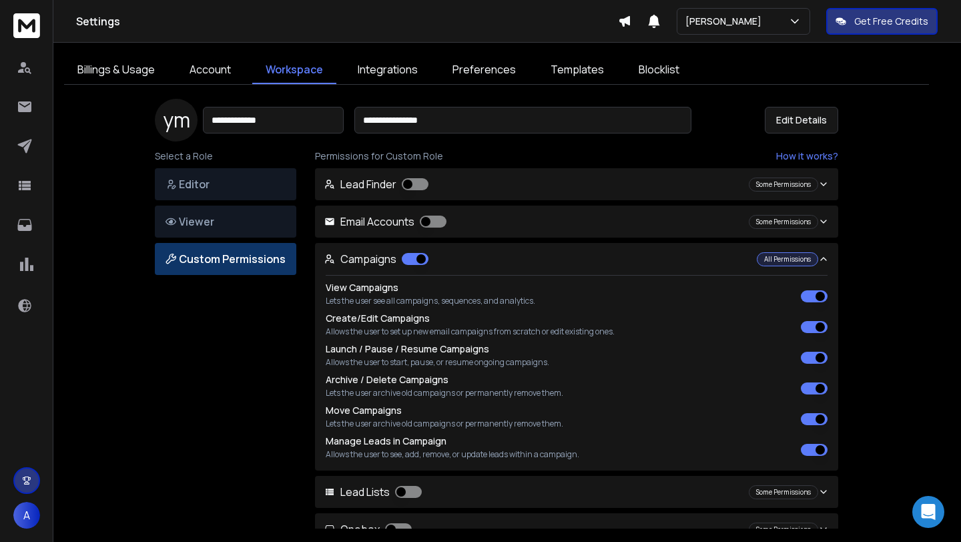
click at [817, 418] on button "Move Campaigns" at bounding box center [814, 419] width 27 height 12
click at [815, 388] on button "Archive / Delete Campaigns" at bounding box center [814, 388] width 27 height 12
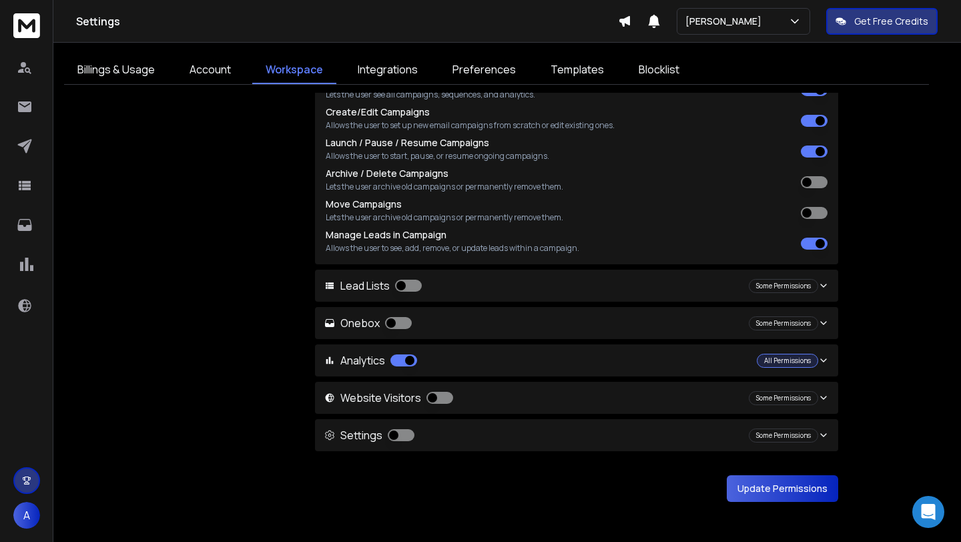
click at [789, 491] on button "Update Permissions" at bounding box center [782, 488] width 111 height 27
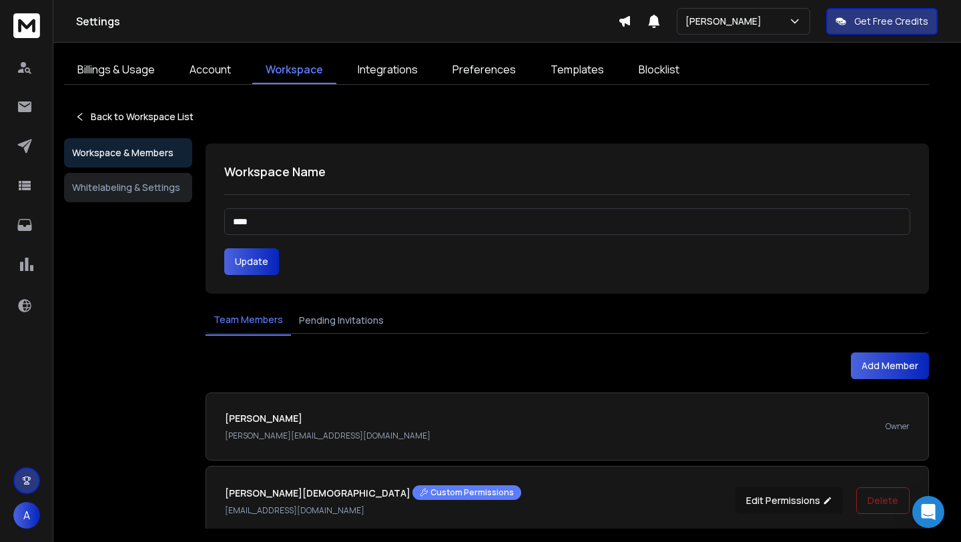
click at [79, 119] on icon at bounding box center [80, 116] width 11 height 11
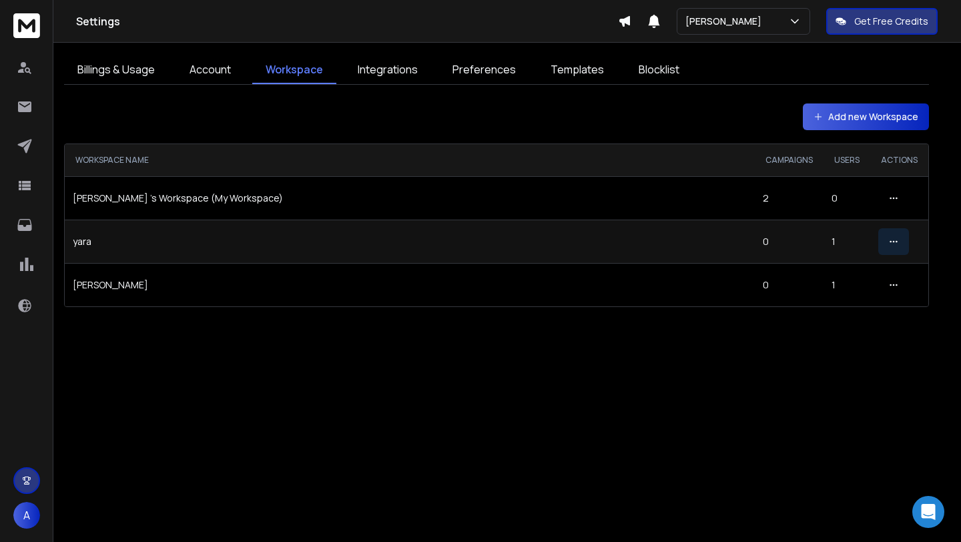
click at [898, 238] on icon "button" at bounding box center [893, 241] width 9 height 9
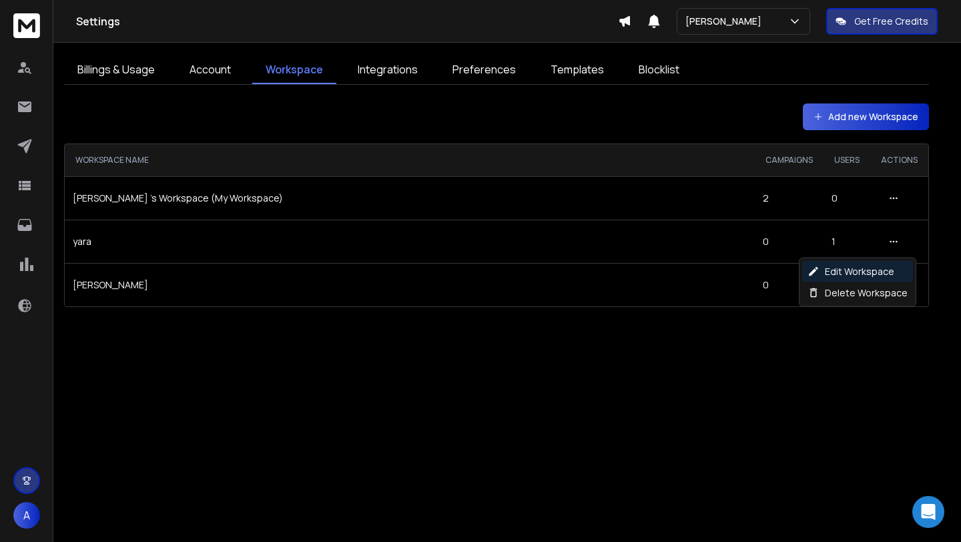
click at [832, 270] on p "Edit Workspace" at bounding box center [859, 271] width 69 height 13
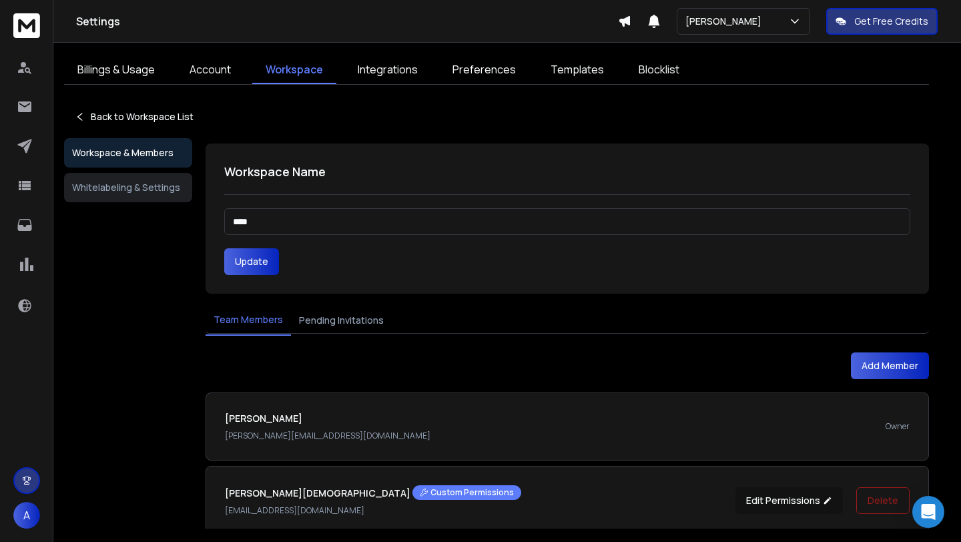
scroll to position [7, 0]
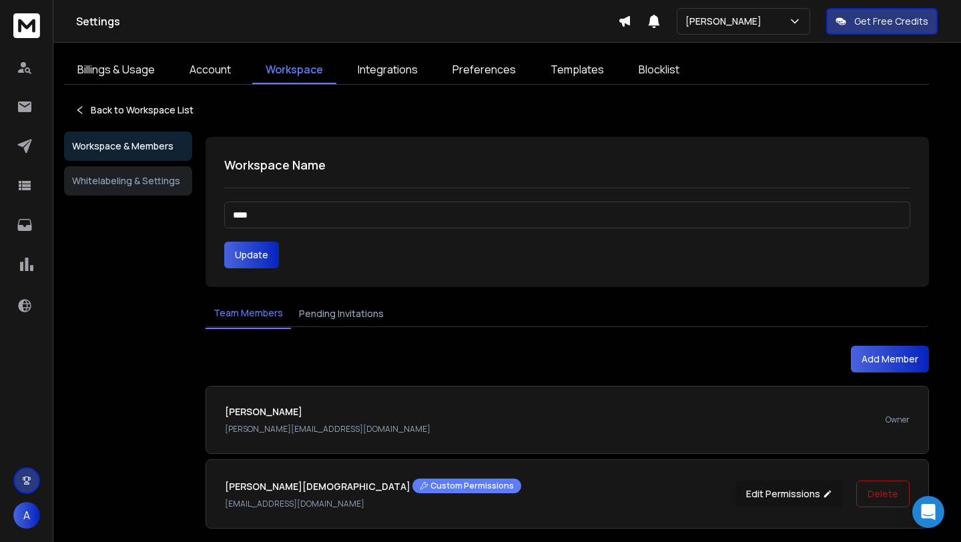
click at [808, 495] on button "Edit Permissions" at bounding box center [788, 493] width 107 height 27
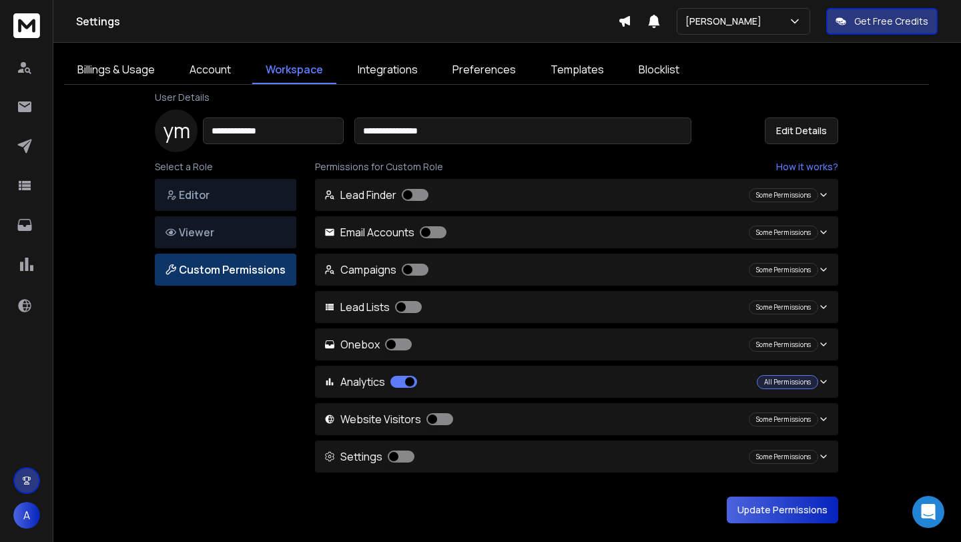
scroll to position [82, 0]
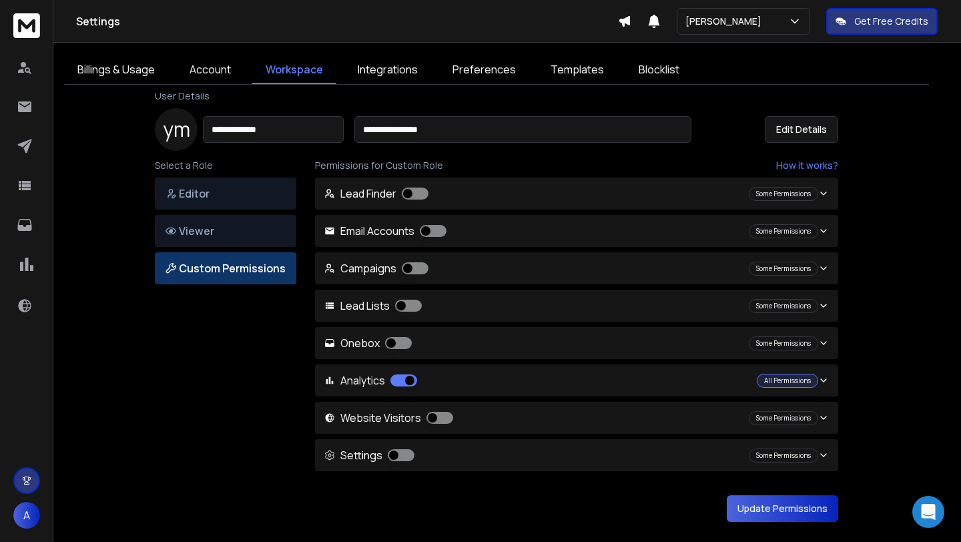
click at [406, 266] on button "button" at bounding box center [415, 268] width 27 height 12
click at [505, 282] on button "Campaigns All Permissions" at bounding box center [576, 268] width 523 height 32
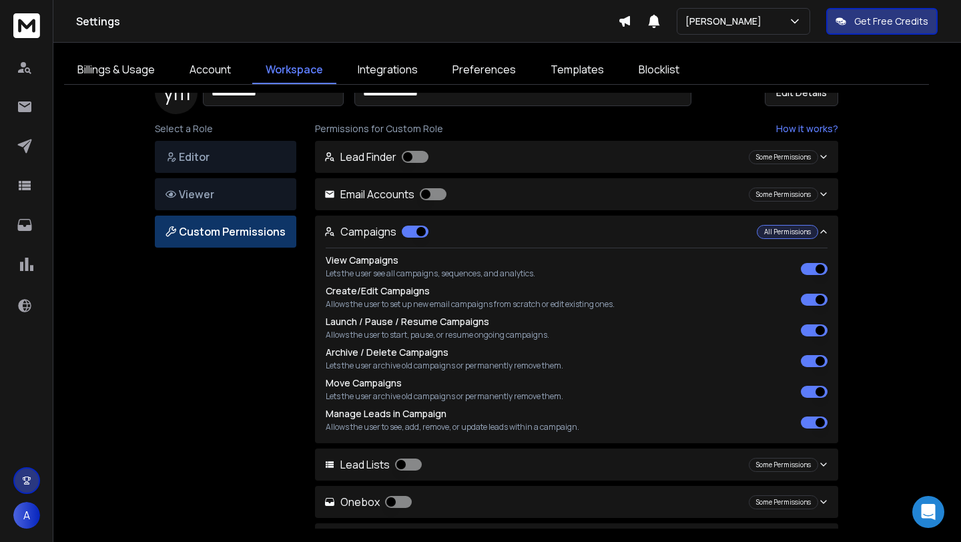
scroll to position [128, 0]
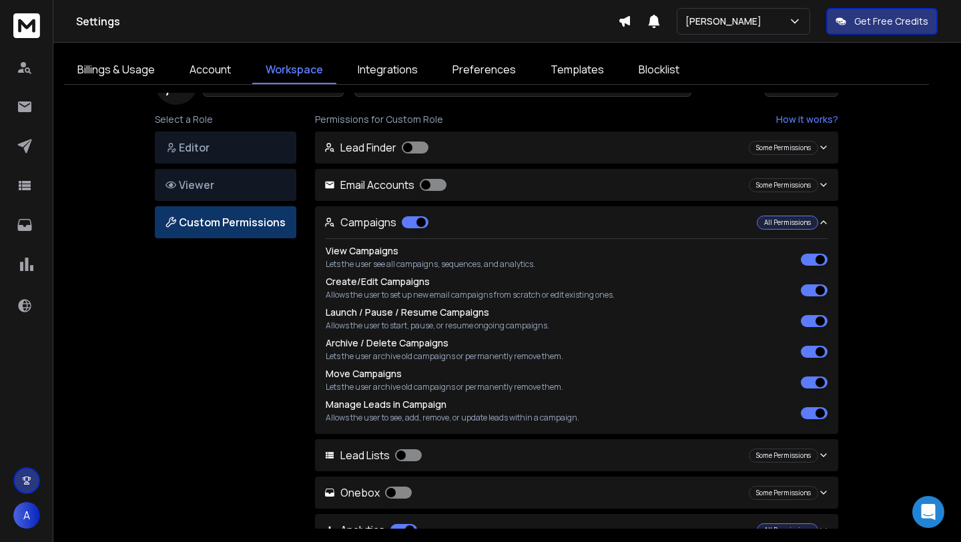
click at [805, 380] on button "Move Campaigns" at bounding box center [814, 382] width 27 height 12
click at [811, 347] on button "Archive / Delete Campaigns" at bounding box center [814, 352] width 27 height 12
drag, startPoint x: 353, startPoint y: 313, endPoint x: 396, endPoint y: 314, distance: 43.4
click at [395, 314] on label "Launch / Pause / Resume Campaigns" at bounding box center [408, 312] width 164 height 13
click at [428, 312] on label "Launch / Pause / Resume Campaigns" at bounding box center [408, 312] width 164 height 13
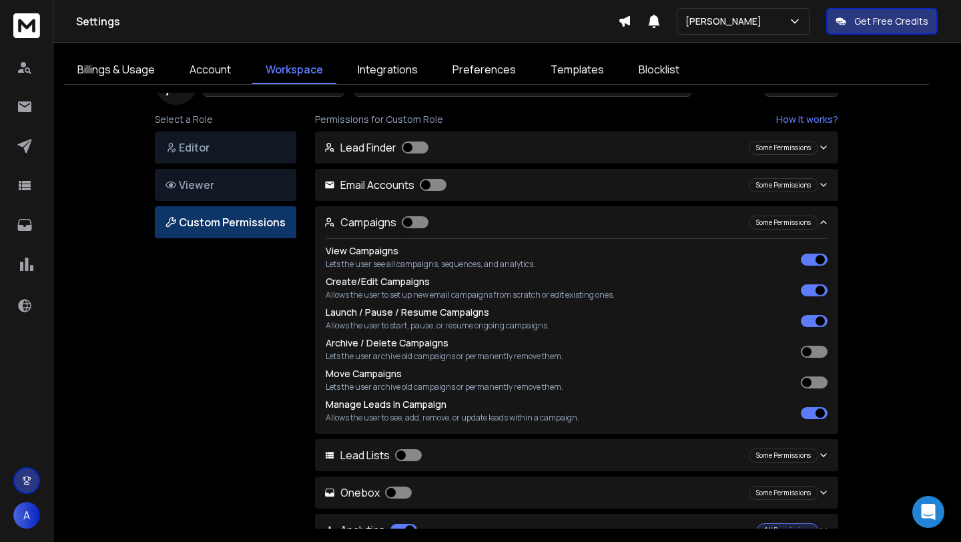
click at [801, 315] on button "Launch / Pause / Resume Campaigns" at bounding box center [814, 321] width 27 height 12
click at [772, 318] on div "Launch / Pause / Resume Campaigns Allows the user to start, pause, or resume on…" at bounding box center [577, 318] width 502 height 25
click at [815, 322] on button "Launch / Pause / Resume Campaigns" at bounding box center [814, 321] width 27 height 12
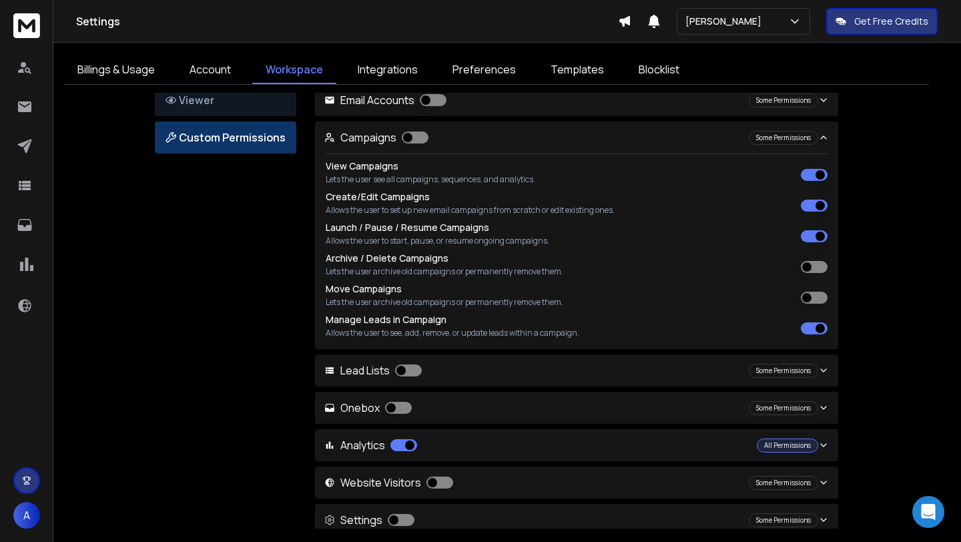
scroll to position [298, 0]
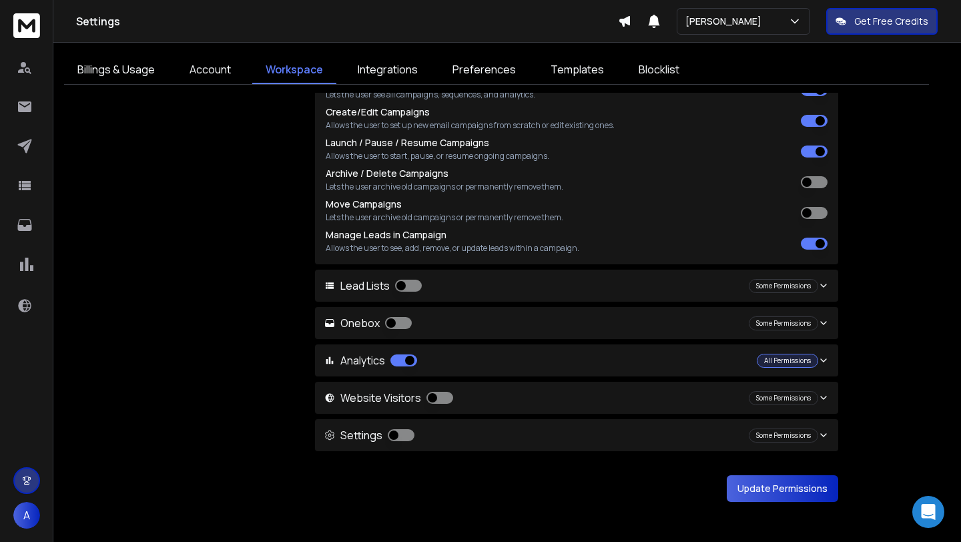
click at [771, 500] on button "Update Permissions" at bounding box center [782, 488] width 111 height 27
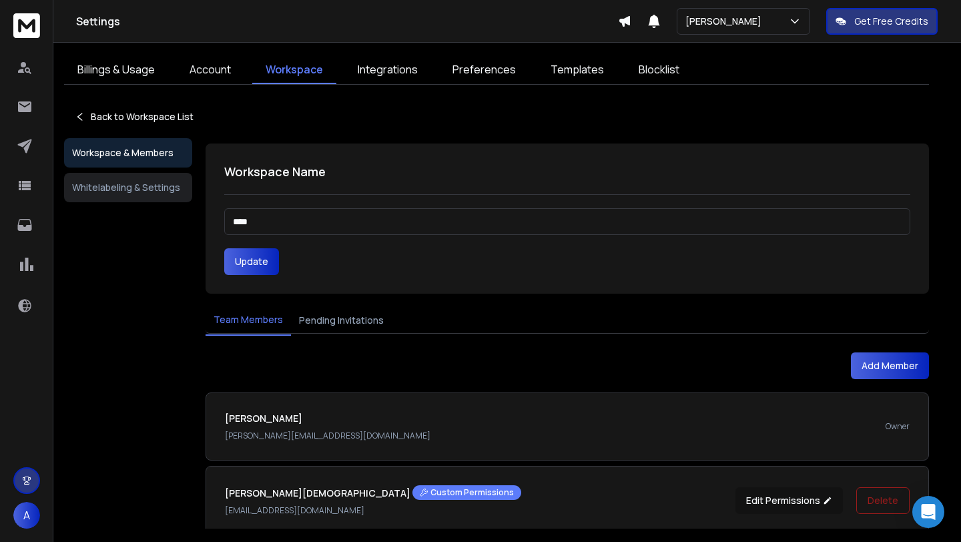
scroll to position [7, 0]
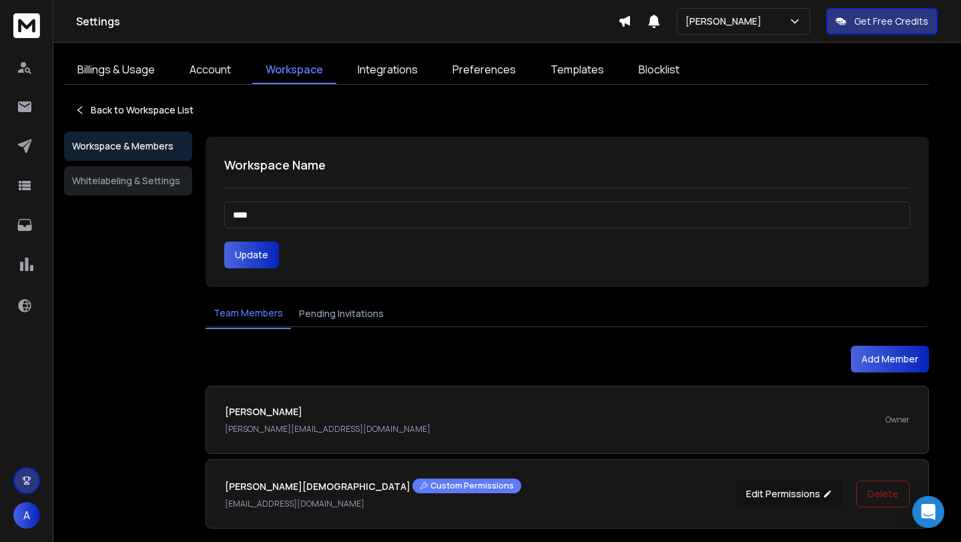
click at [250, 256] on button "Update" at bounding box center [251, 255] width 55 height 27
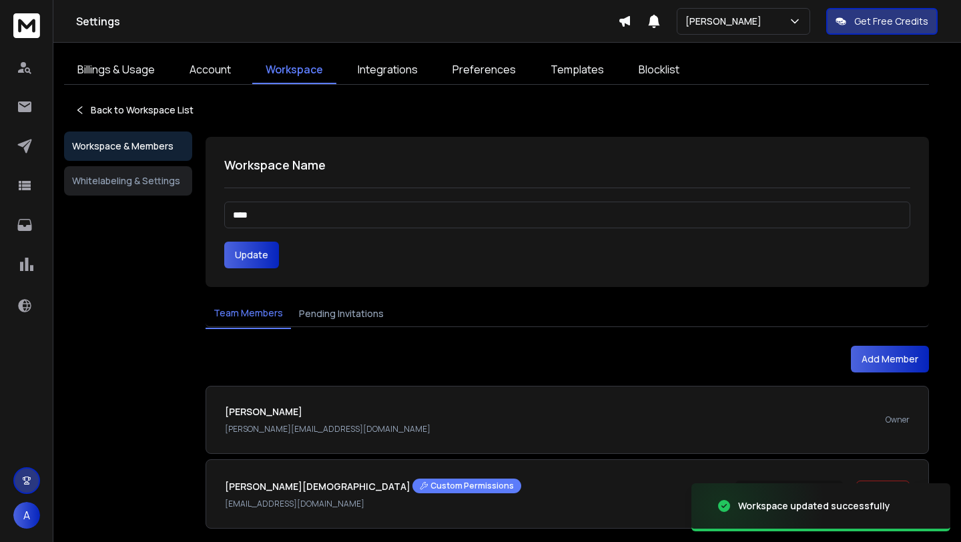
click at [83, 111] on icon at bounding box center [80, 110] width 11 height 11
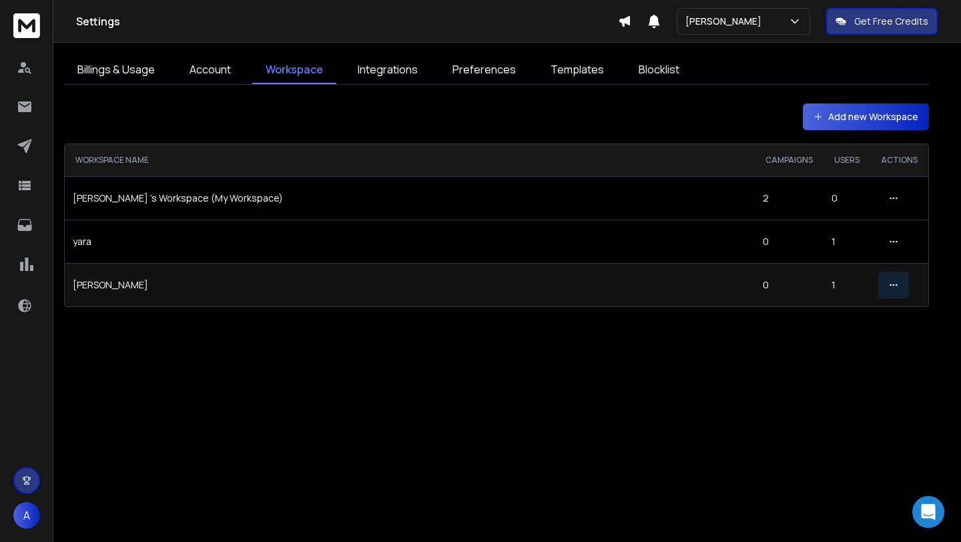
click at [899, 290] on button "button" at bounding box center [893, 285] width 31 height 27
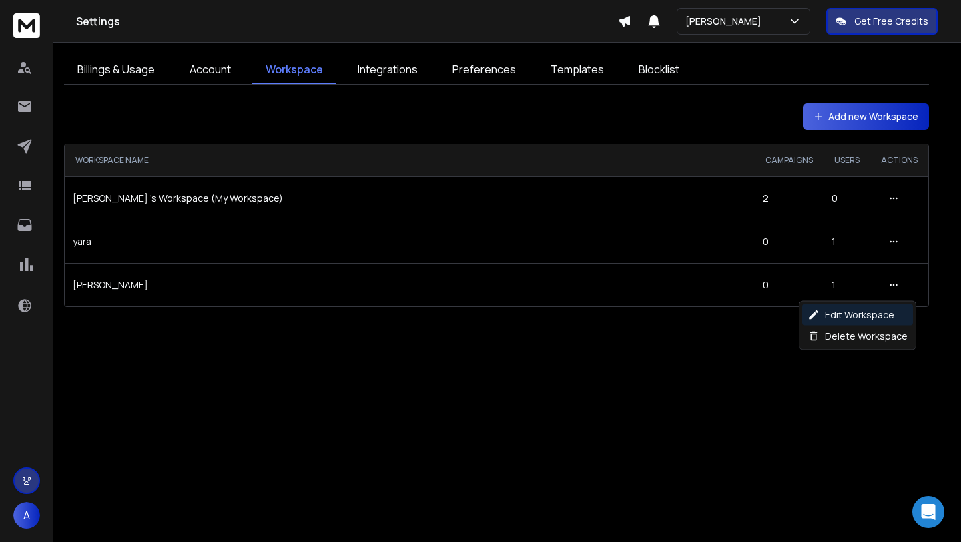
click at [869, 312] on p "Edit Workspace" at bounding box center [859, 314] width 69 height 13
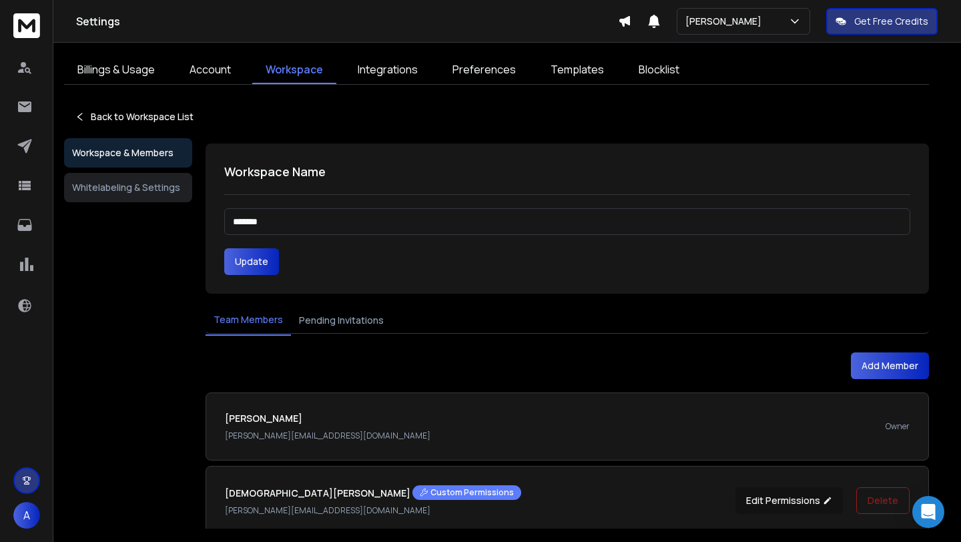
scroll to position [7, 0]
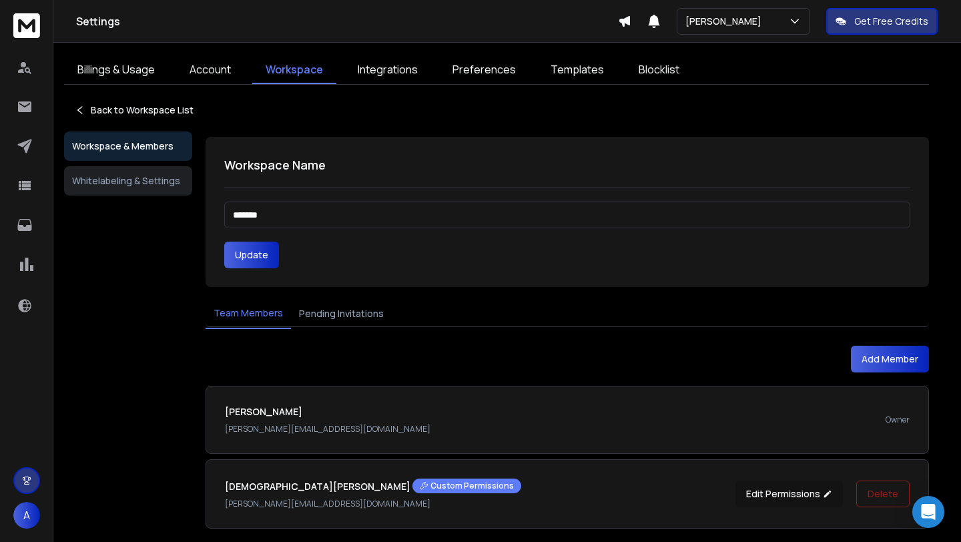
click at [807, 491] on button "Edit Permissions" at bounding box center [788, 493] width 107 height 27
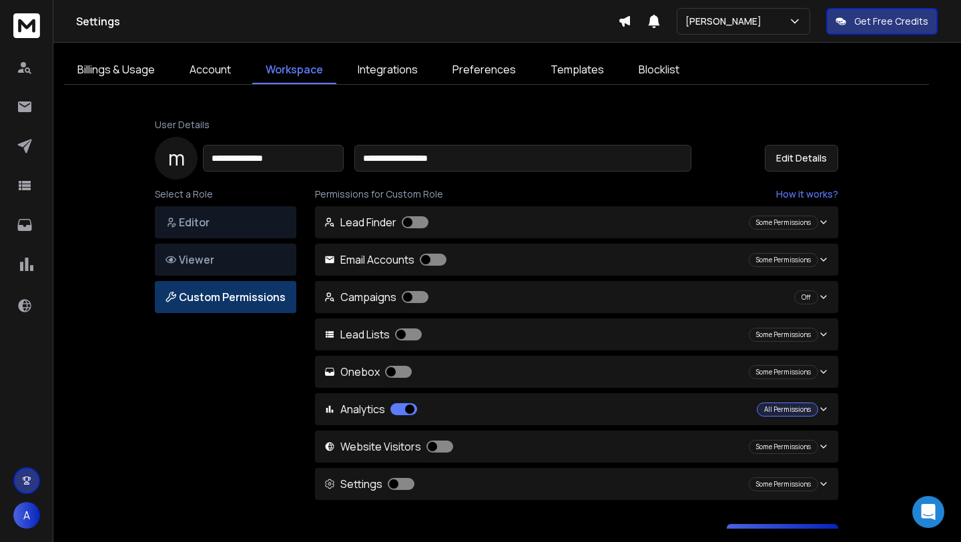
scroll to position [64, 0]
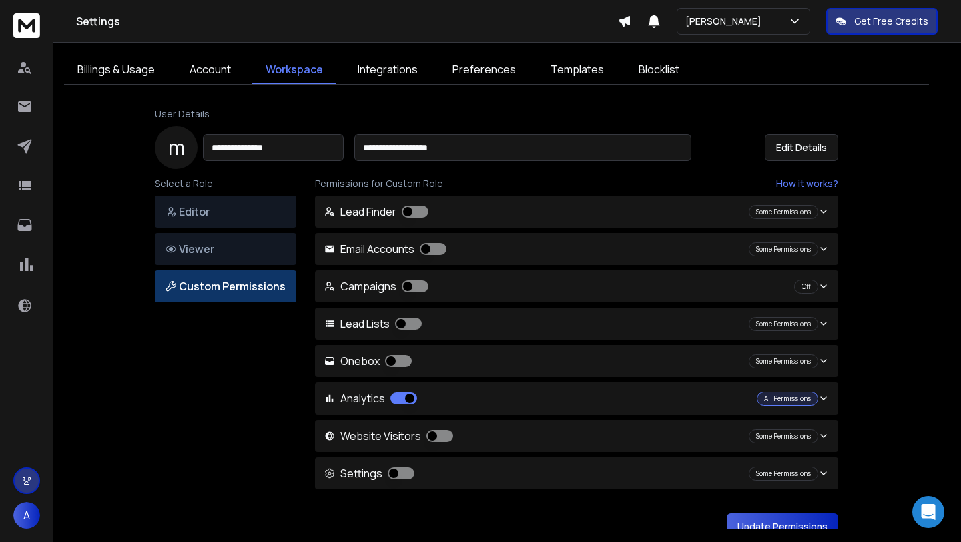
click at [408, 283] on button "button" at bounding box center [415, 286] width 27 height 12
click at [803, 288] on div "All Permissions" at bounding box center [787, 287] width 61 height 14
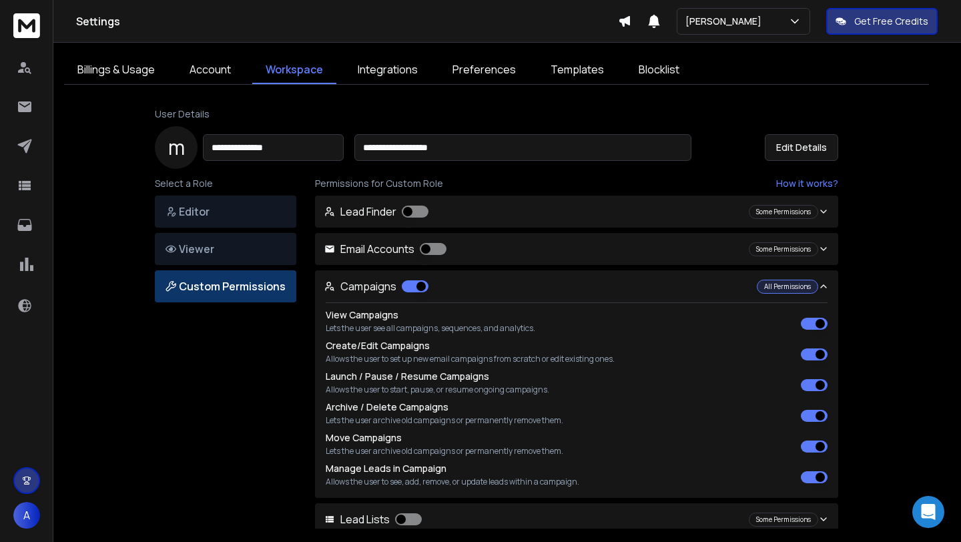
click at [807, 417] on button "Archive / Delete Campaigns" at bounding box center [814, 416] width 27 height 12
click at [820, 448] on button "Move Campaigns" at bounding box center [814, 446] width 27 height 12
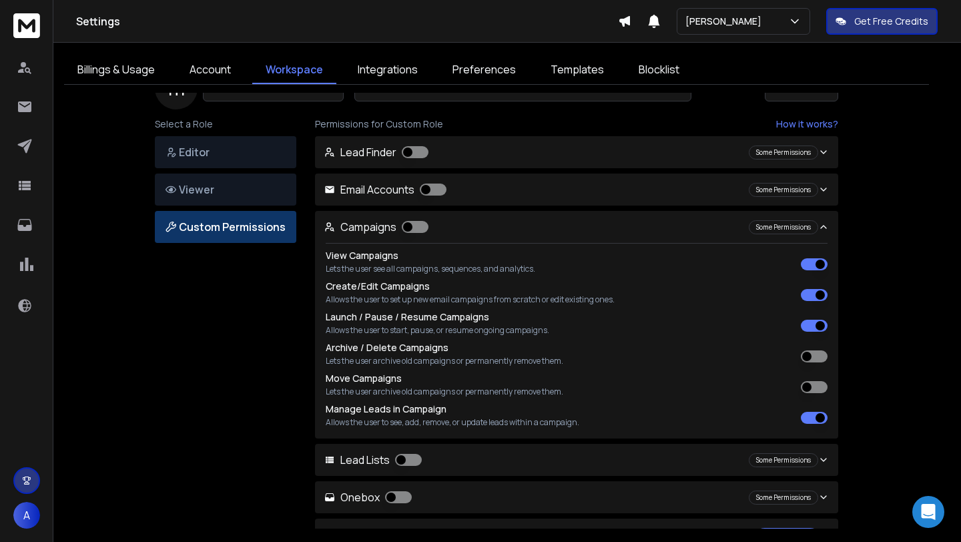
scroll to position [298, 0]
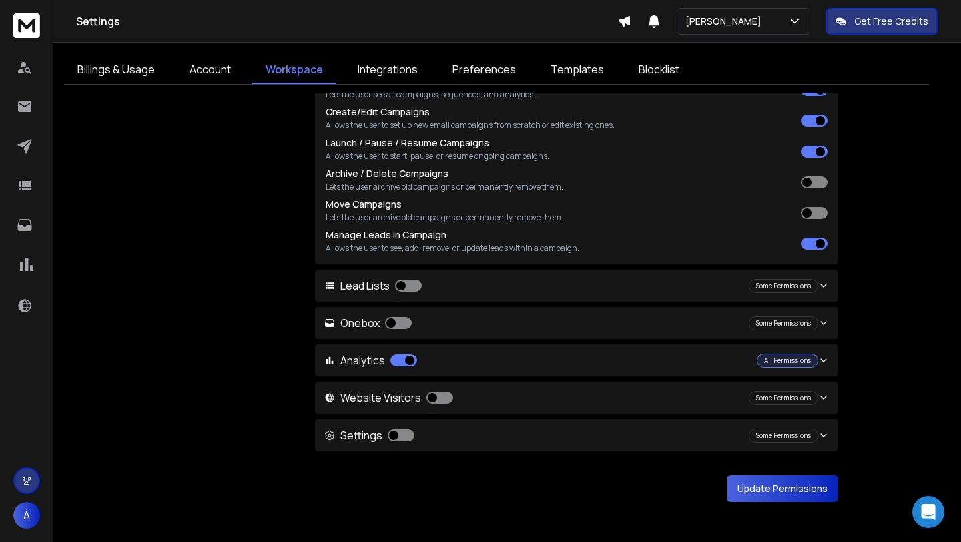
click at [772, 495] on button "Update Permissions" at bounding box center [782, 488] width 111 height 27
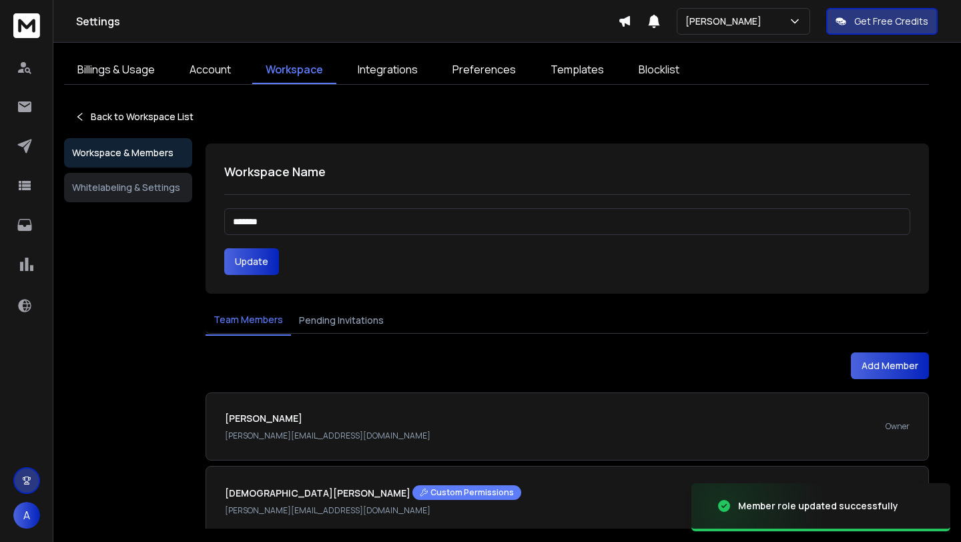
click at [250, 263] on button "Update" at bounding box center [251, 261] width 55 height 27
